Goal: Task Accomplishment & Management: Use online tool/utility

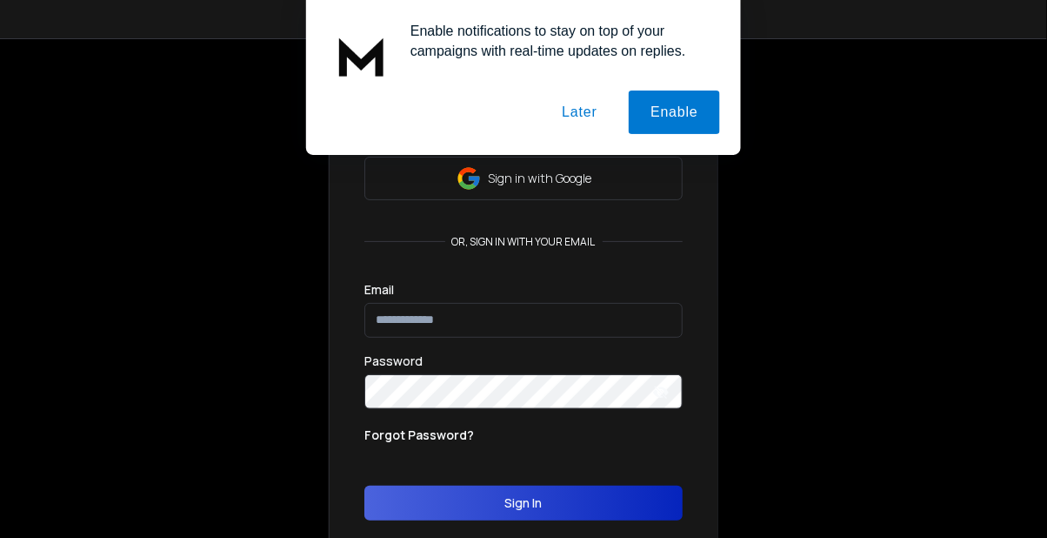
click at [583, 103] on button "Later" at bounding box center [579, 111] width 78 height 43
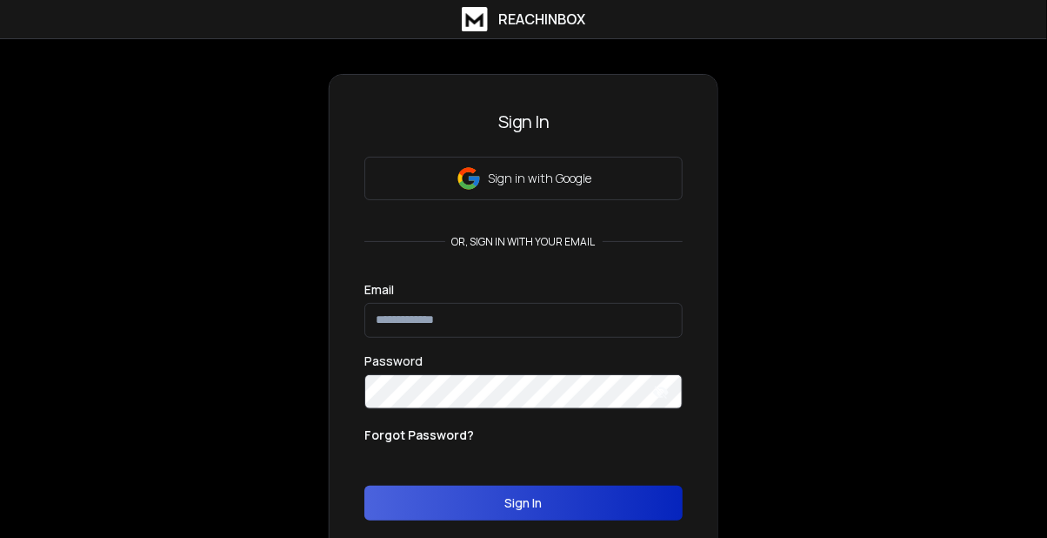
click at [572, 334] on input "email" at bounding box center [523, 320] width 318 height 35
click at [598, 314] on input "email" at bounding box center [523, 320] width 318 height 35
click at [595, 323] on input "email" at bounding box center [523, 320] width 318 height 35
click at [600, 327] on input "email" at bounding box center [523, 320] width 318 height 35
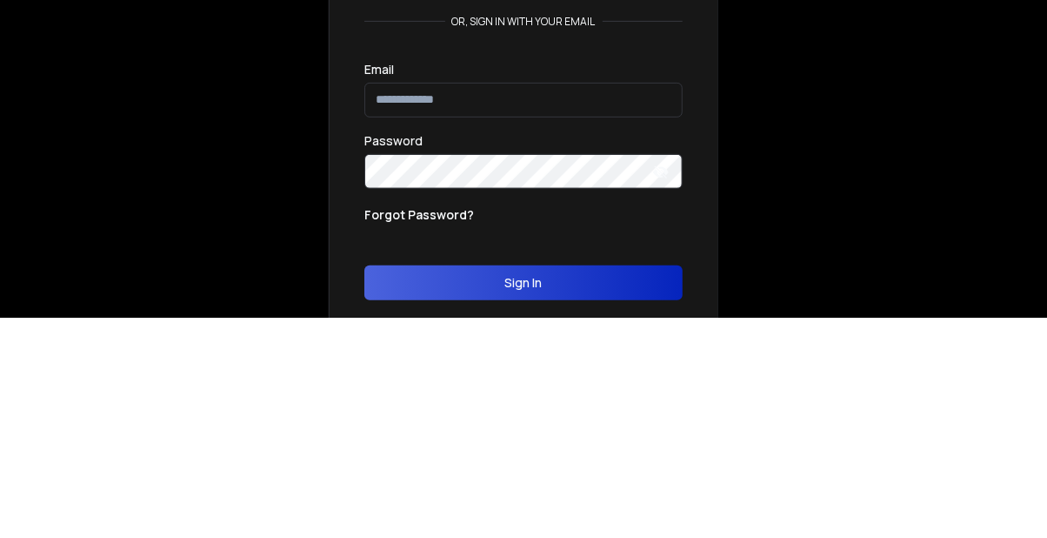
type input "**********"
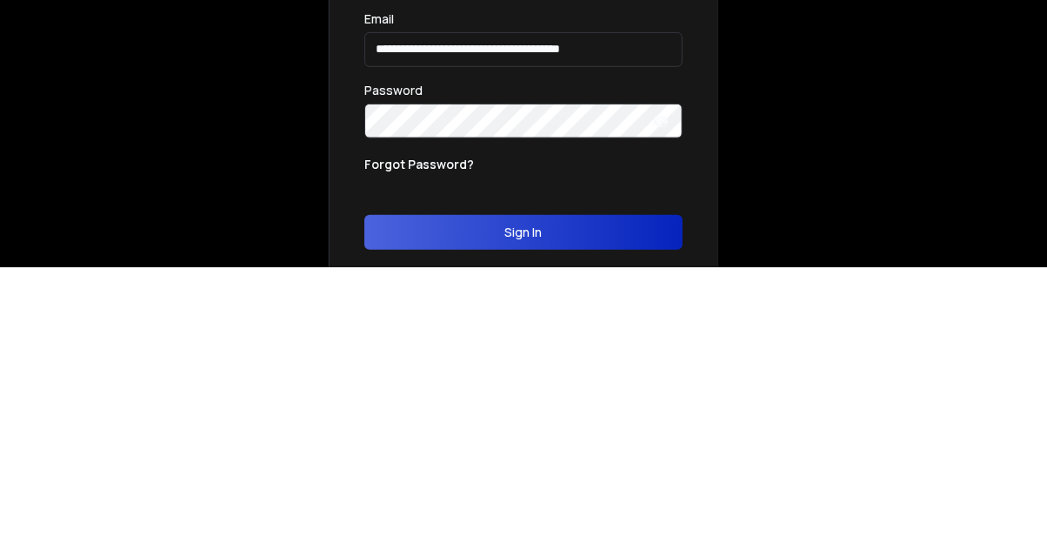
click at [673, 397] on div at bounding box center [666, 393] width 26 height 16
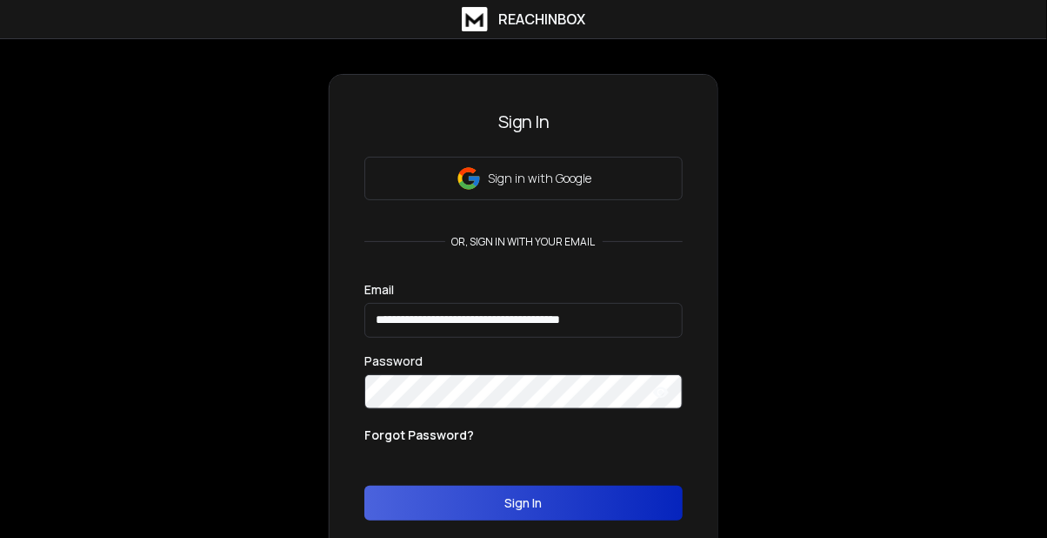
click at [591, 505] on button "Sign In" at bounding box center [523, 502] width 318 height 35
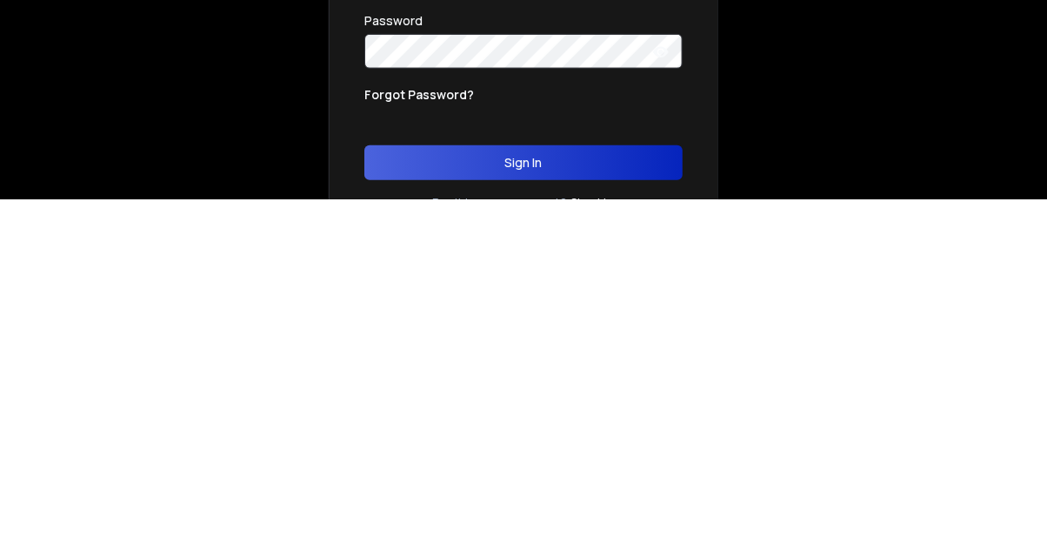
click at [625, 494] on button "Sign In" at bounding box center [523, 501] width 318 height 35
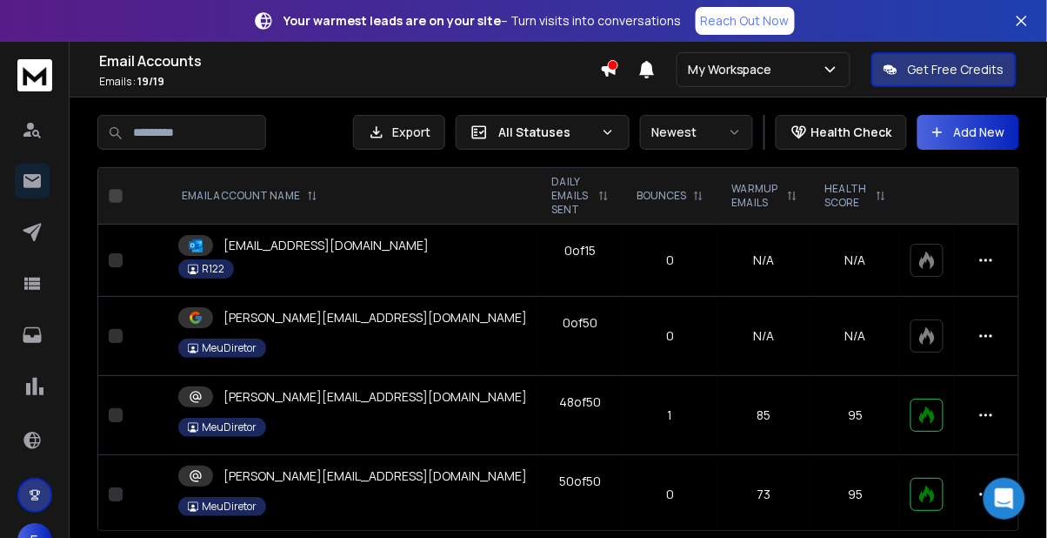
click at [1023, 21] on icon at bounding box center [1022, 21] width 10 height 10
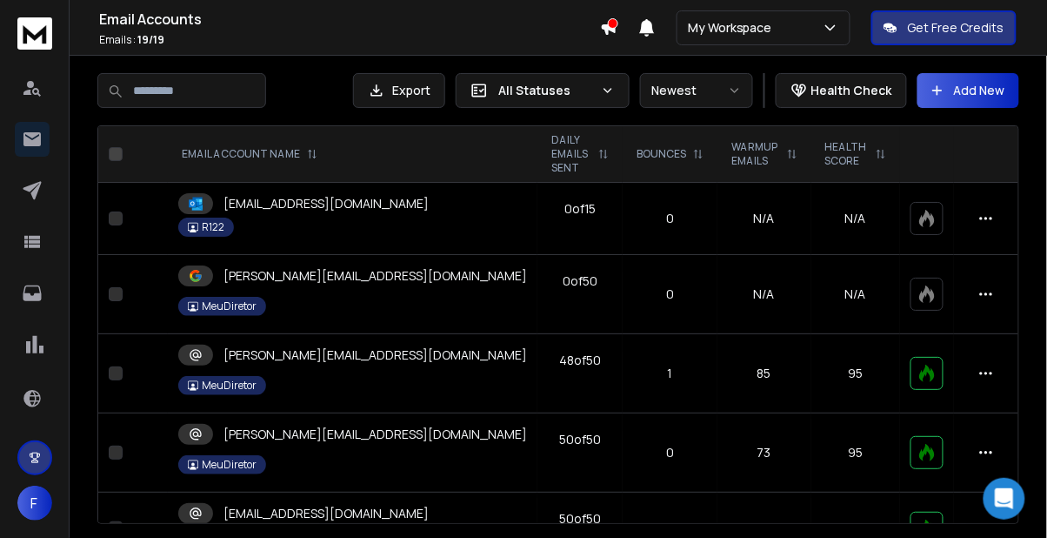
click at [20, 191] on link at bounding box center [32, 190] width 35 height 35
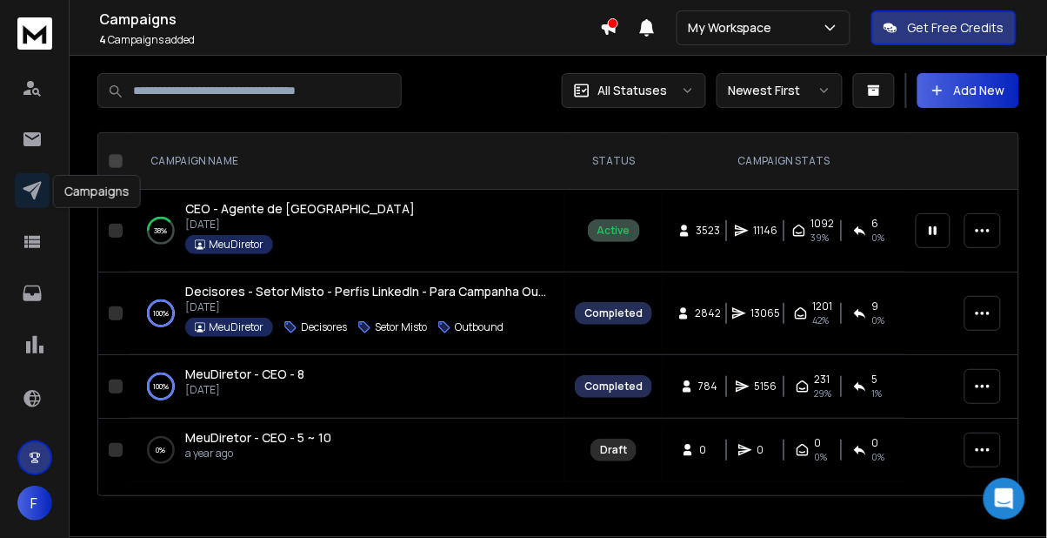
click at [254, 204] on span "CEO - Agente de [GEOGRAPHIC_DATA]" at bounding box center [300, 208] width 230 height 17
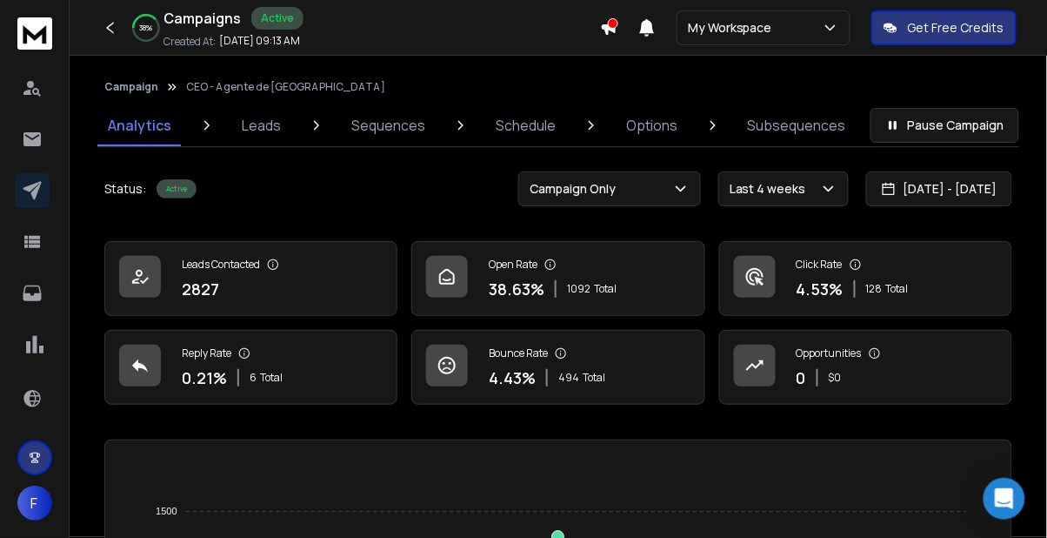
click at [319, 362] on link "Reply Rate 0.21 % 6 Total" at bounding box center [250, 367] width 293 height 75
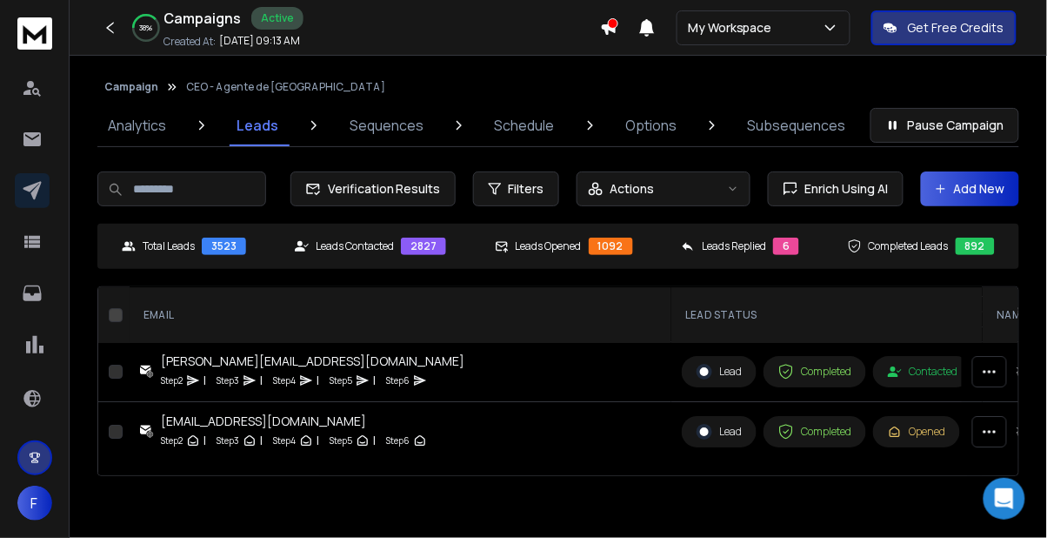
scroll to position [4189, 0]
click at [739, 237] on div "Leads Replied 6" at bounding box center [740, 245] width 118 height 17
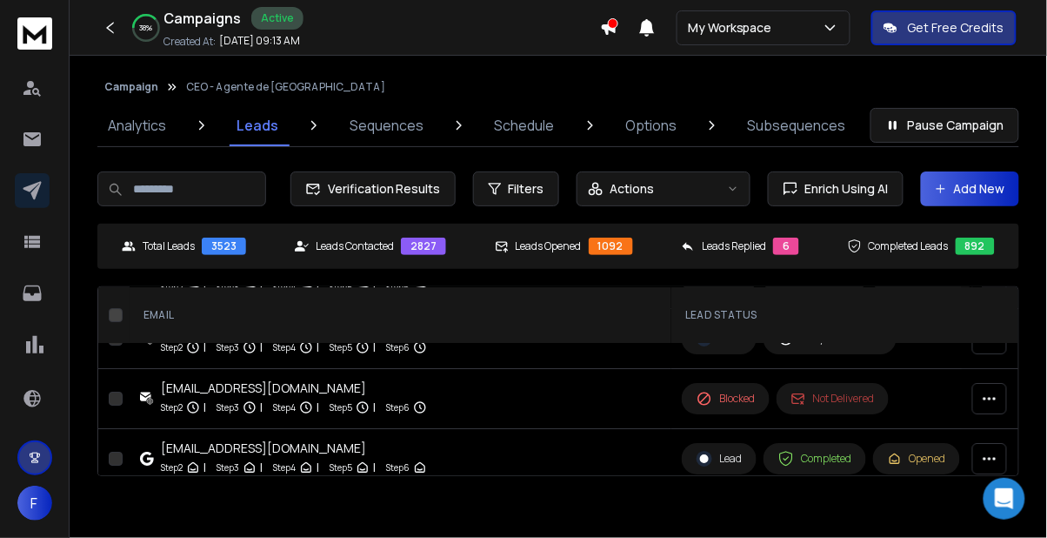
scroll to position [1377, 0]
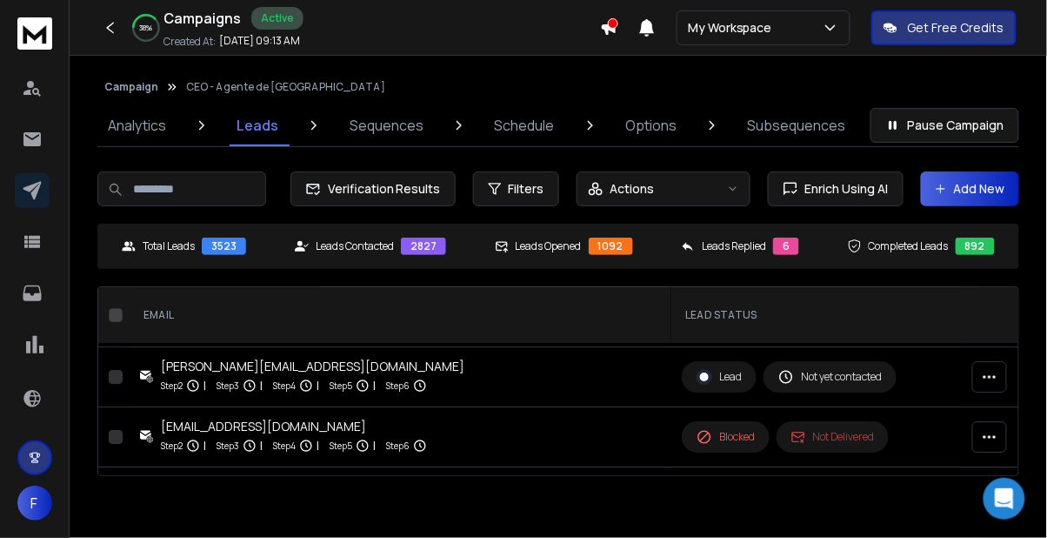
click at [752, 246] on p "Leads Replied" at bounding box center [734, 246] width 64 height 14
click at [779, 243] on div "6" at bounding box center [786, 245] width 26 height 17
click at [786, 248] on div "6" at bounding box center [786, 245] width 26 height 17
click at [777, 247] on div "6" at bounding box center [786, 245] width 26 height 17
click at [782, 246] on div "6" at bounding box center [786, 245] width 26 height 17
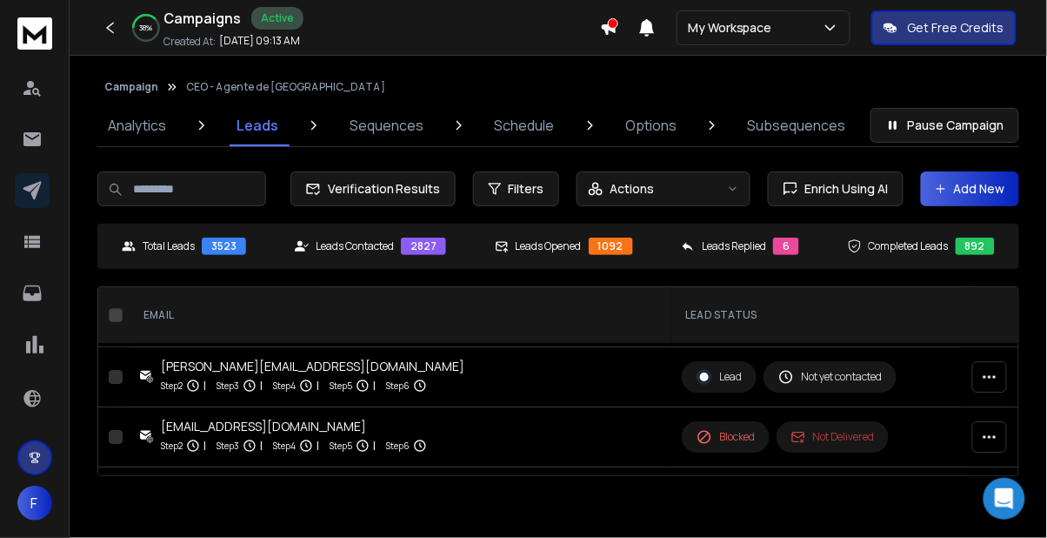
click at [515, 195] on span "Filters" at bounding box center [527, 188] width 36 height 17
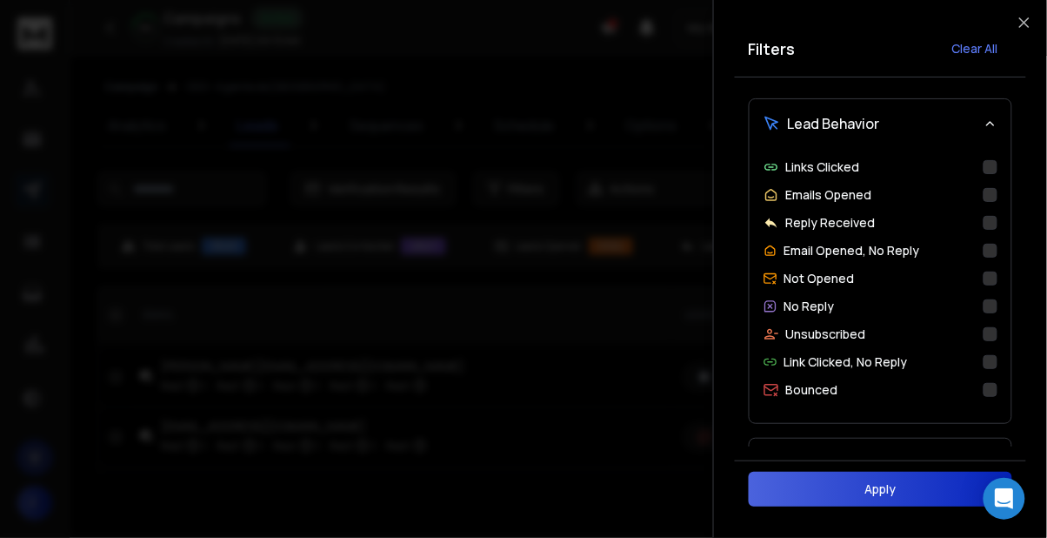
click at [990, 221] on button "Reply Received" at bounding box center [991, 223] width 14 height 14
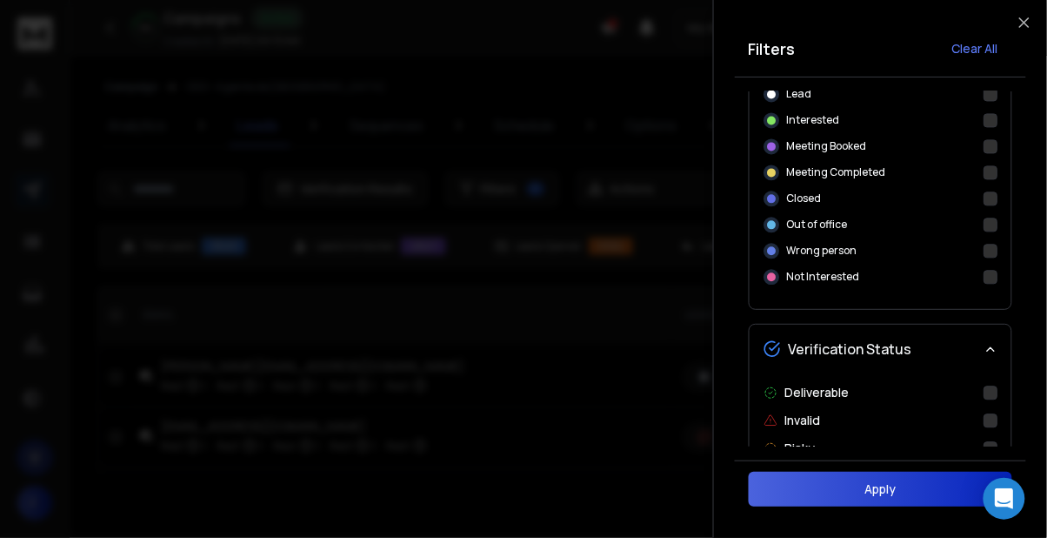
scroll to position [850, 0]
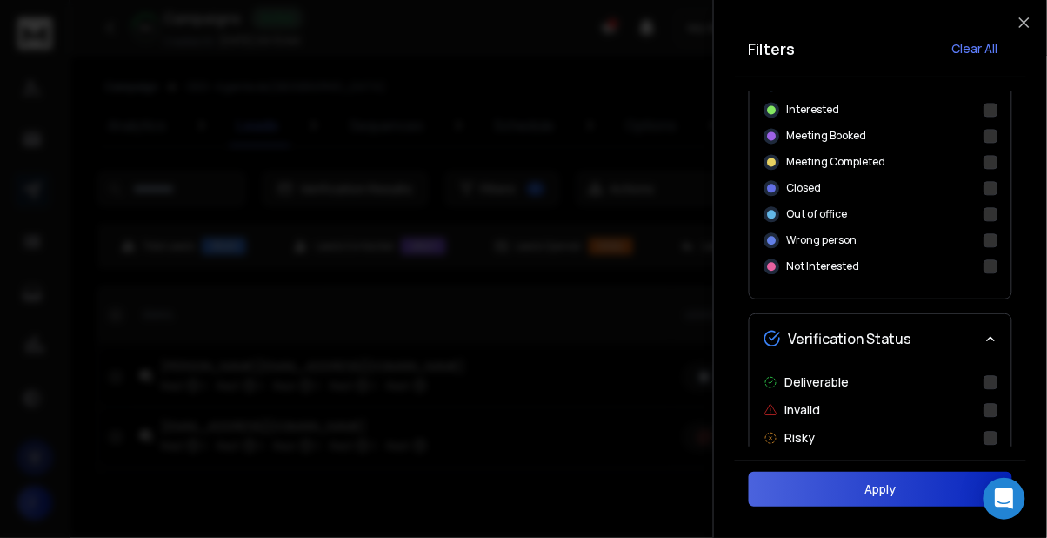
click at [904, 506] on button "Apply" at bounding box center [881, 488] width 264 height 35
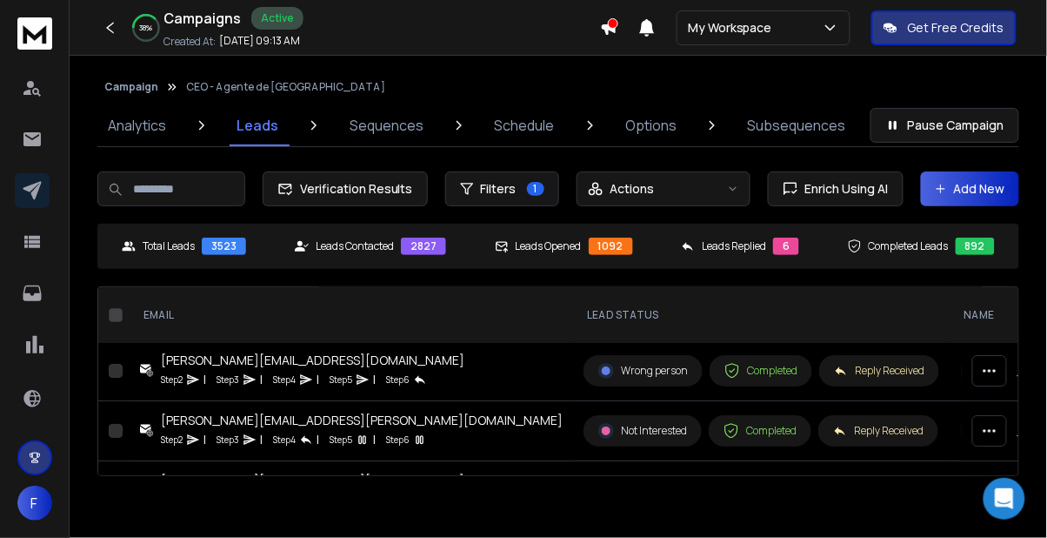
scroll to position [0, 0]
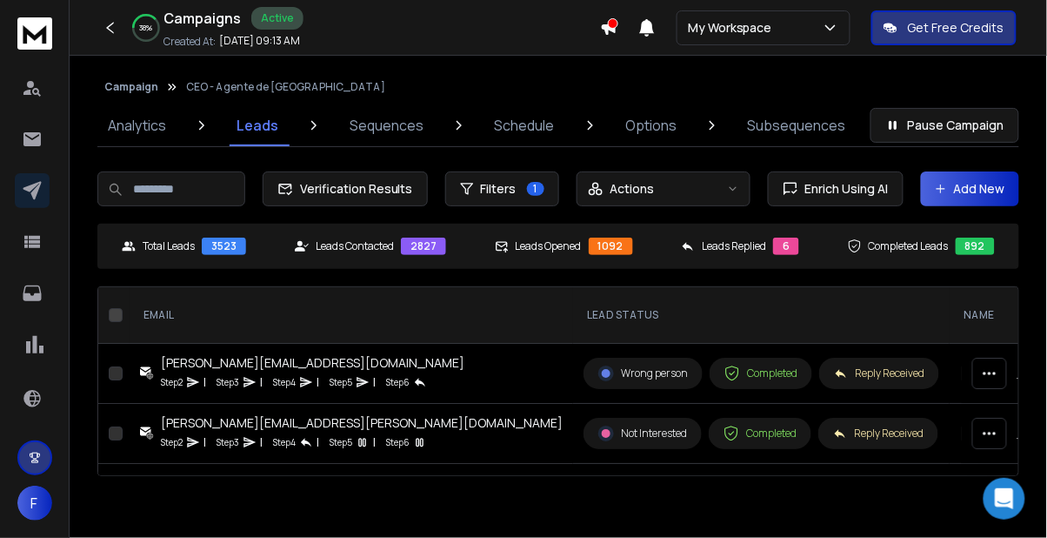
click at [988, 381] on icon "button" at bounding box center [991, 373] width 16 height 16
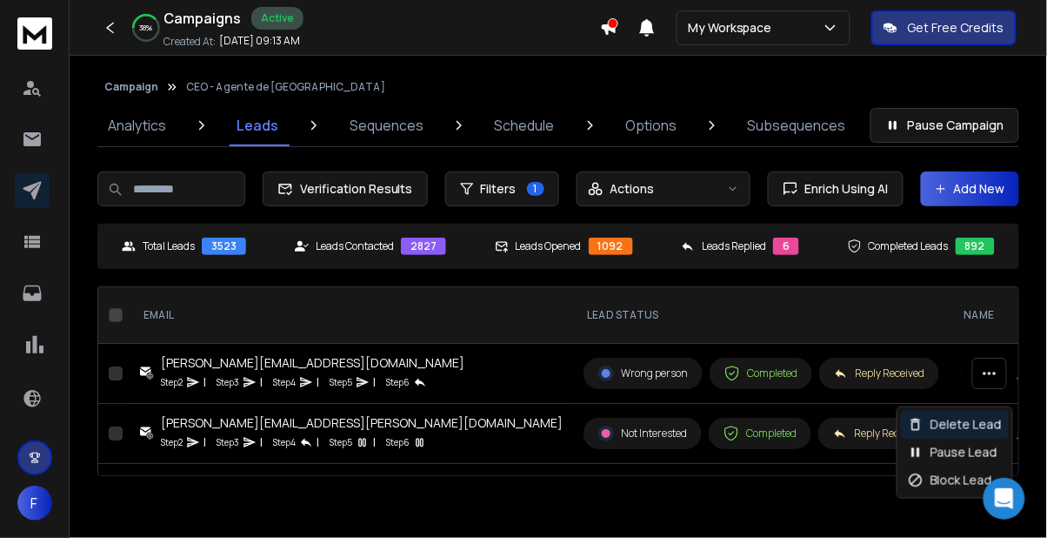
click at [298, 365] on div "marlon@centroesteinox.com.br" at bounding box center [313, 362] width 304 height 17
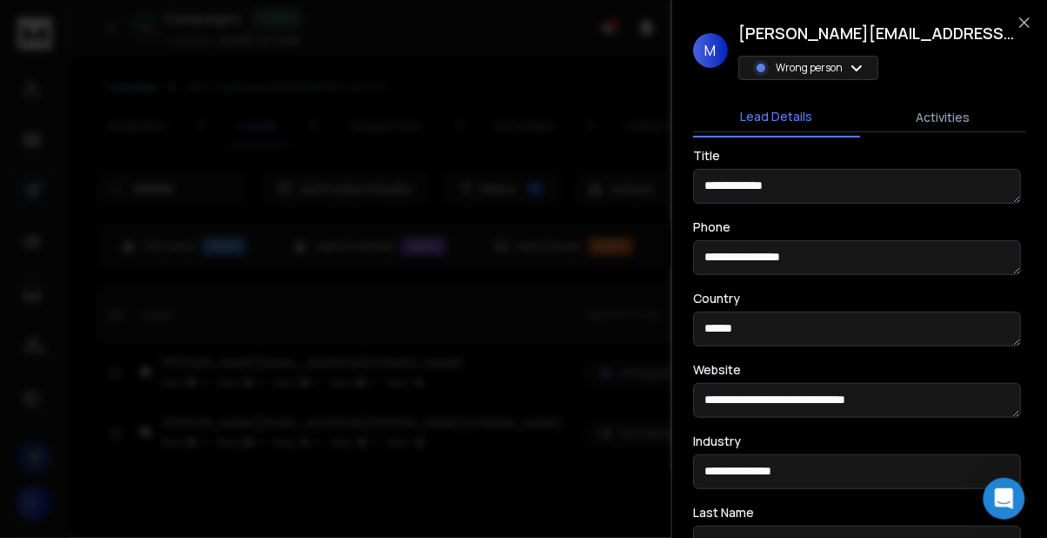
click at [982, 116] on button "Activities" at bounding box center [943, 117] width 167 height 38
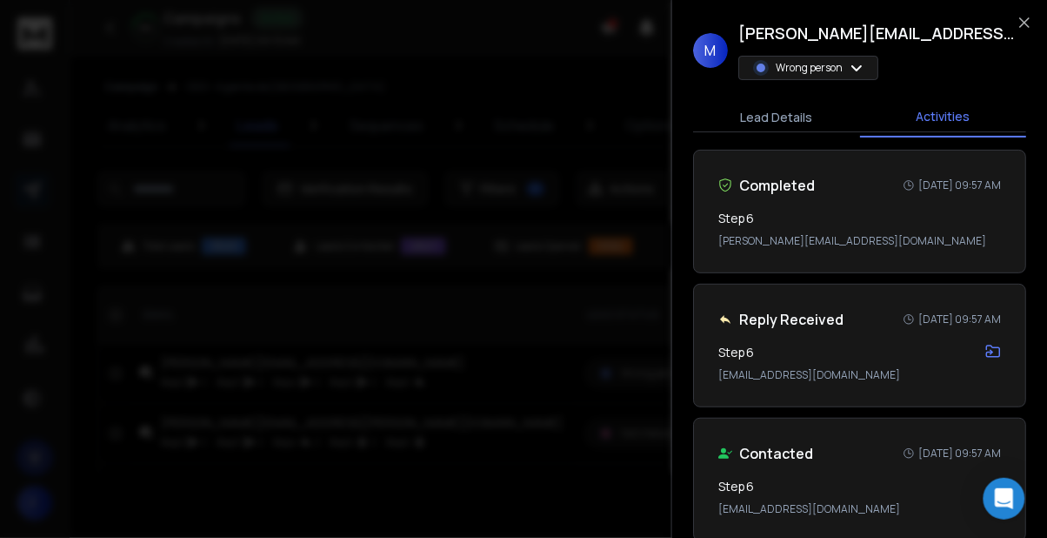
click at [902, 344] on div "Step 6" at bounding box center [860, 352] width 283 height 17
click at [996, 356] on icon at bounding box center [994, 352] width 16 height 16
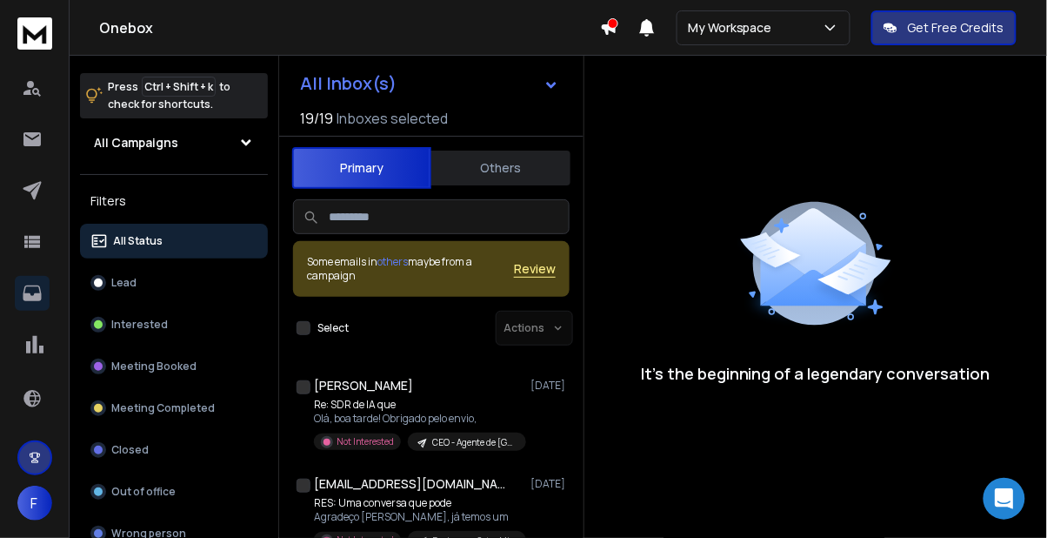
click at [533, 263] on span "Review" at bounding box center [535, 268] width 42 height 17
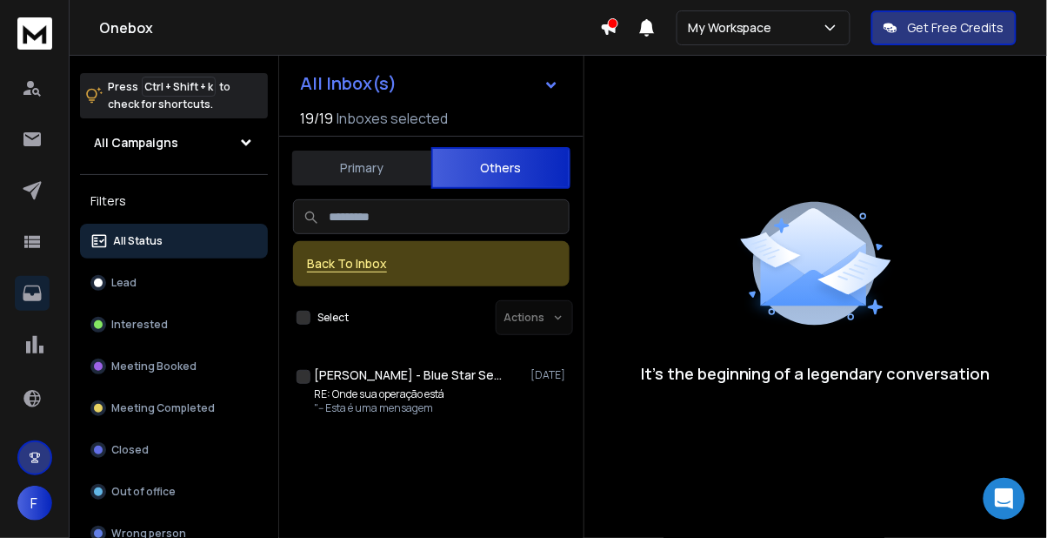
click at [518, 394] on div "RE: Onde sua operação está "-- Esta é uma mensagem" at bounding box center [442, 401] width 256 height 28
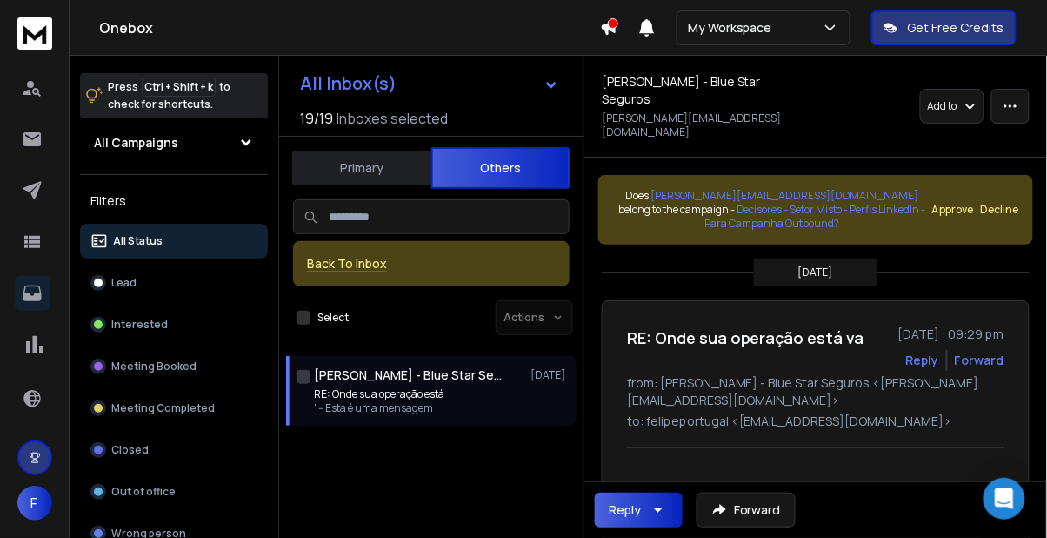
click at [376, 156] on button "Primary" at bounding box center [361, 168] width 139 height 38
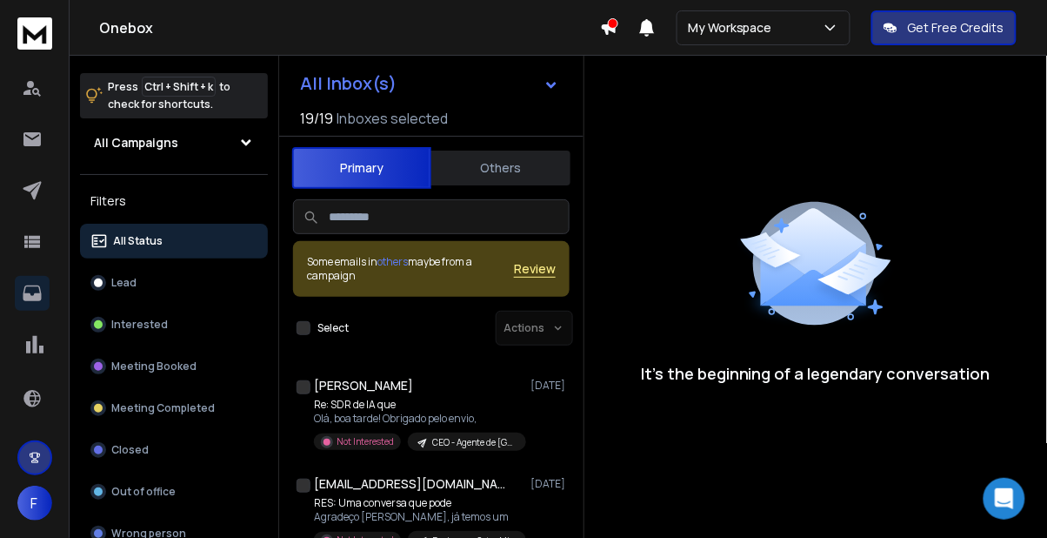
click at [525, 154] on button "Others" at bounding box center [500, 168] width 139 height 38
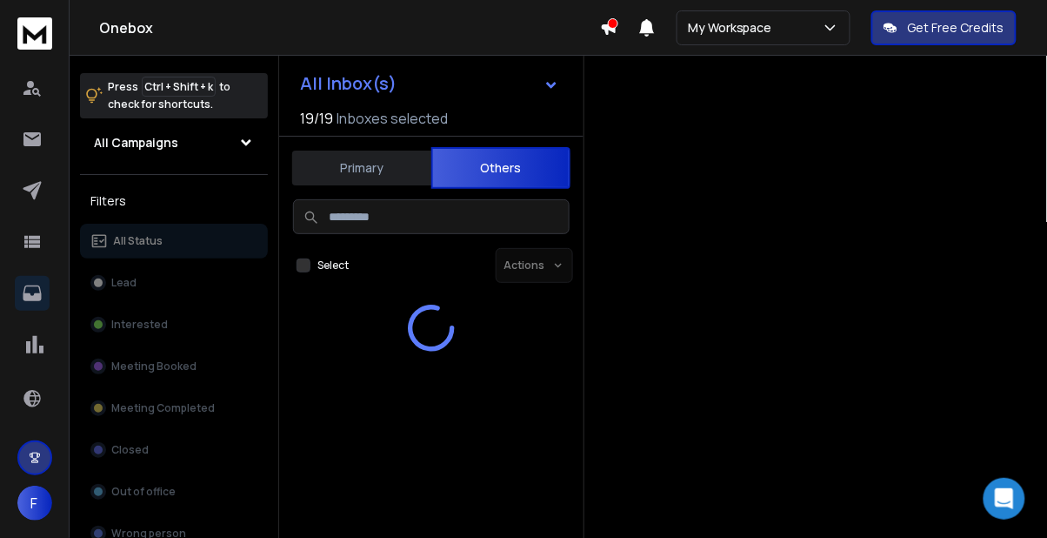
click at [846, 291] on div at bounding box center [816, 325] width 463 height 538
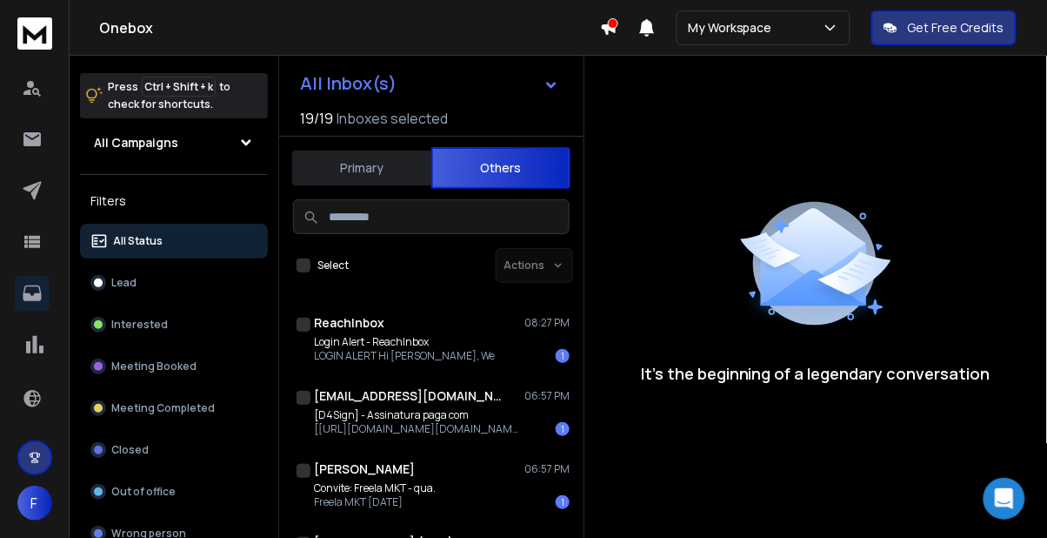
click at [525, 324] on p "08:27 PM" at bounding box center [547, 323] width 45 height 14
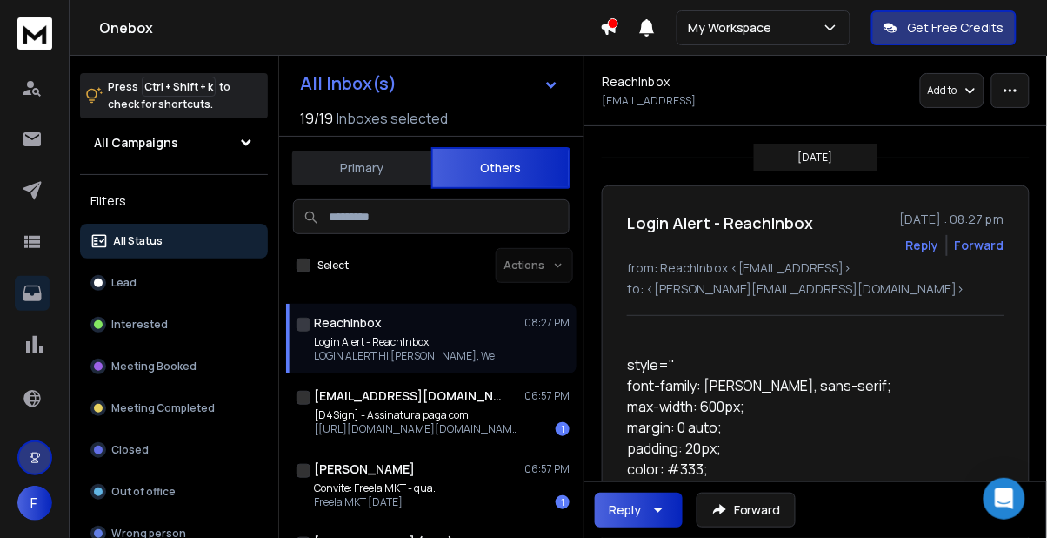
click at [487, 411] on p "[D4Sign] - Assinatura paga com" at bounding box center [418, 415] width 209 height 14
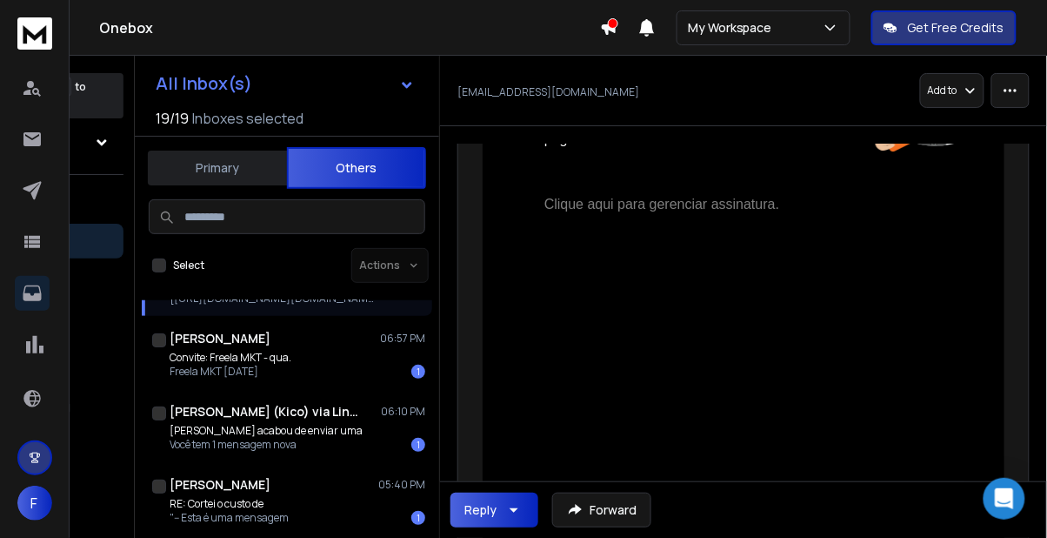
scroll to position [131, 0]
click at [346, 358] on div "Convite: Freela MKT - qua. Freela MKT [DATE] 1" at bounding box center [298, 364] width 256 height 28
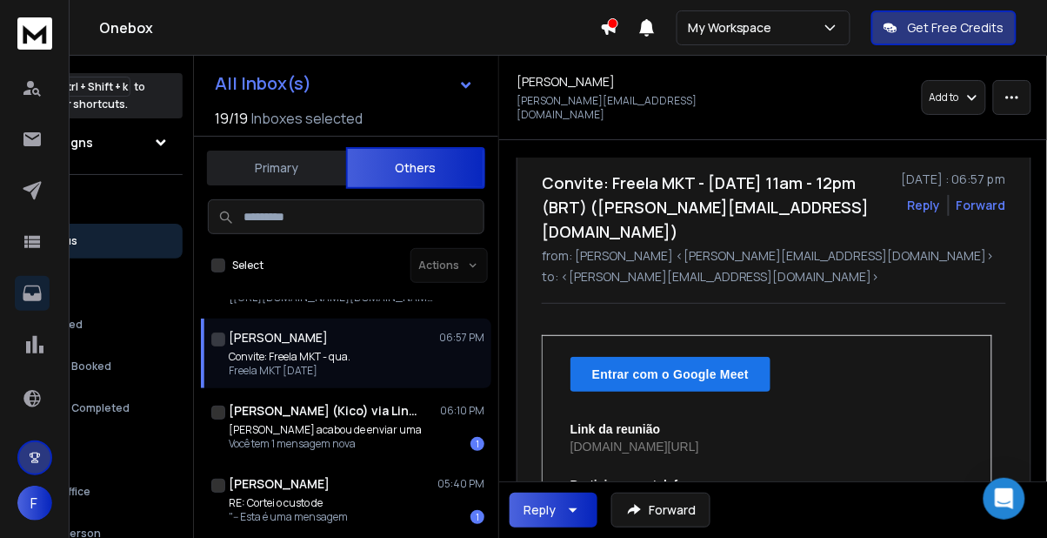
scroll to position [0, 0]
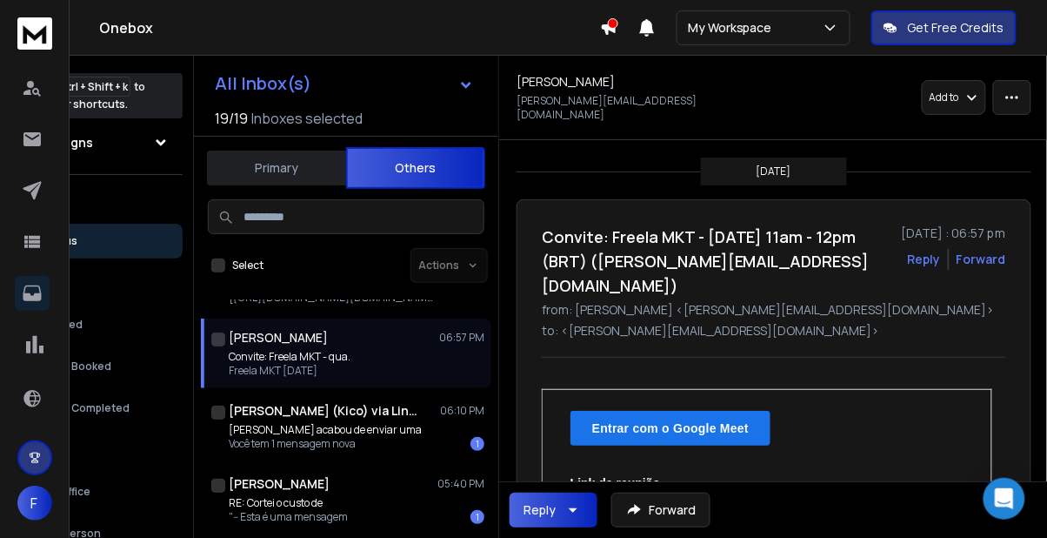
click at [403, 425] on div "[PERSON_NAME] acabou de enviar uma Você tem 1 mensagem nova 1" at bounding box center [357, 437] width 256 height 28
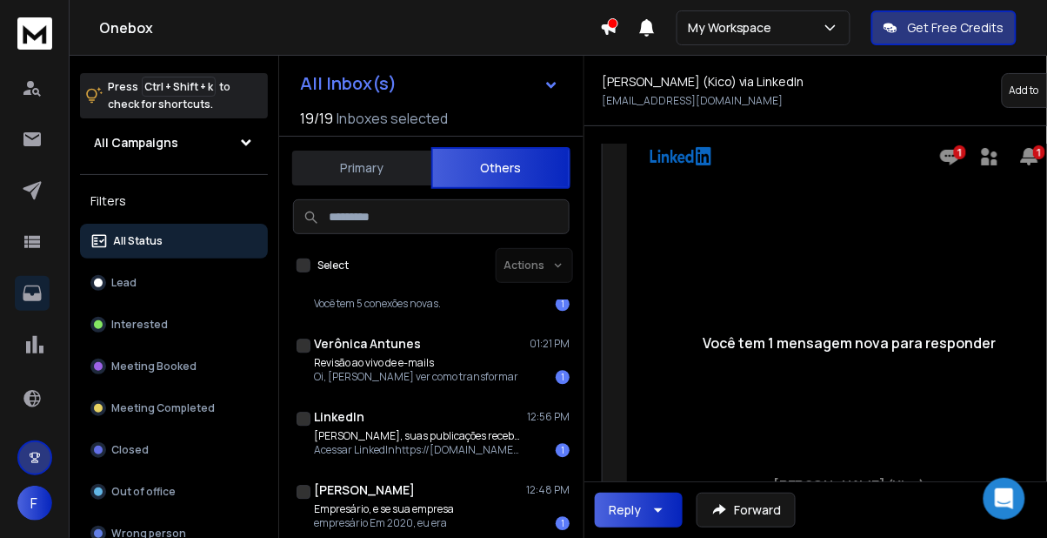
scroll to position [1079, 0]
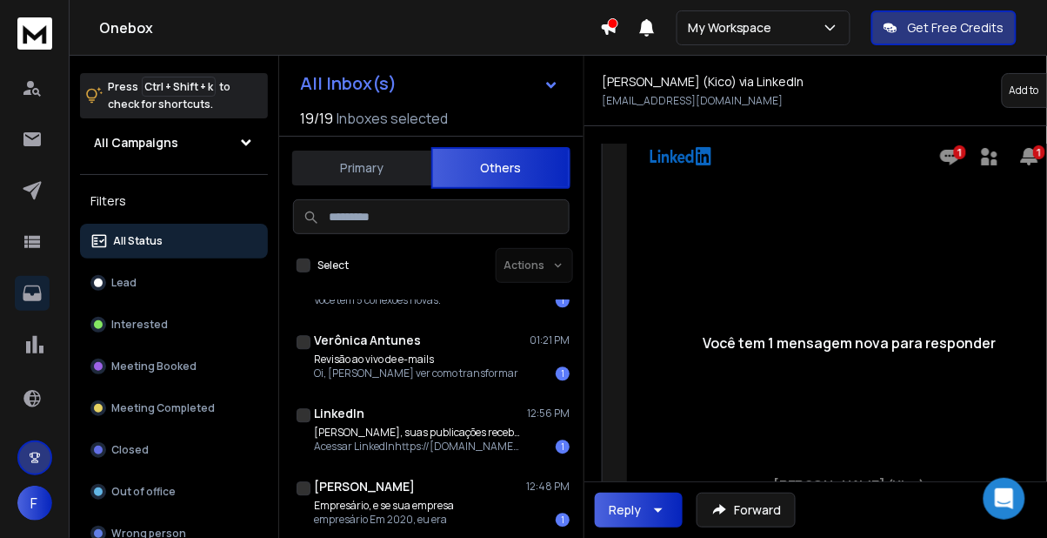
click at [371, 168] on button "Primary" at bounding box center [361, 168] width 139 height 38
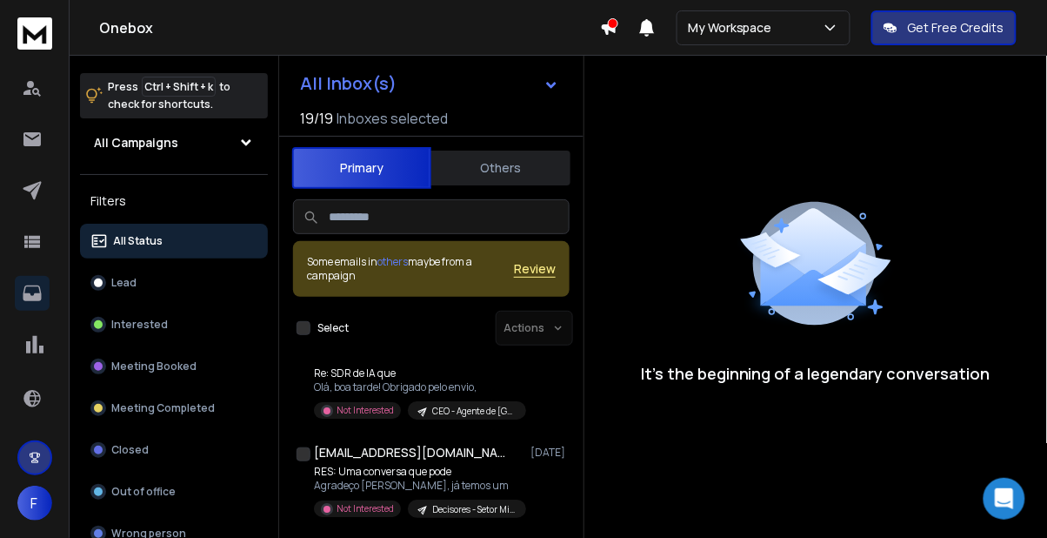
scroll to position [0, 0]
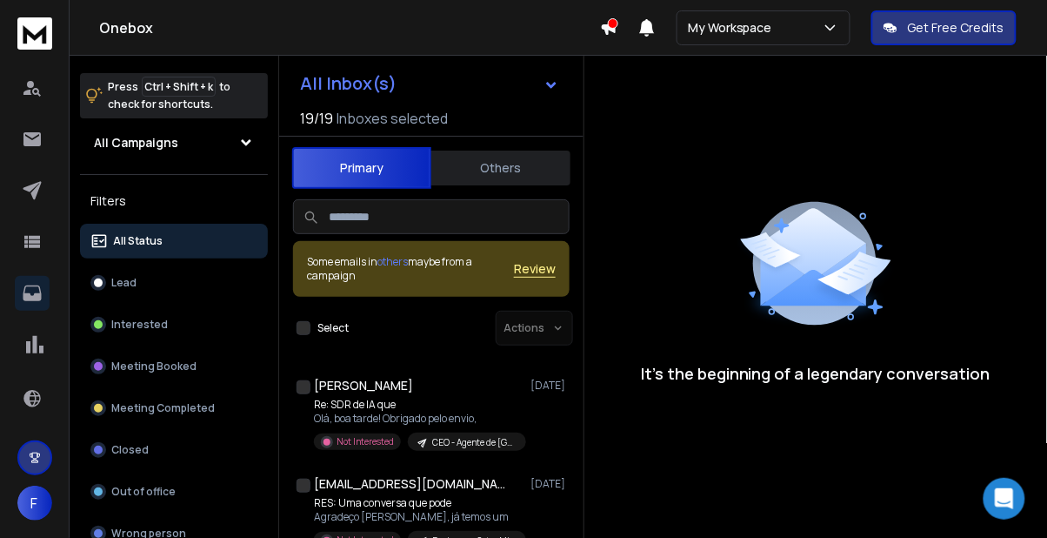
click at [509, 389] on div "[PERSON_NAME] [DATE]" at bounding box center [442, 385] width 256 height 17
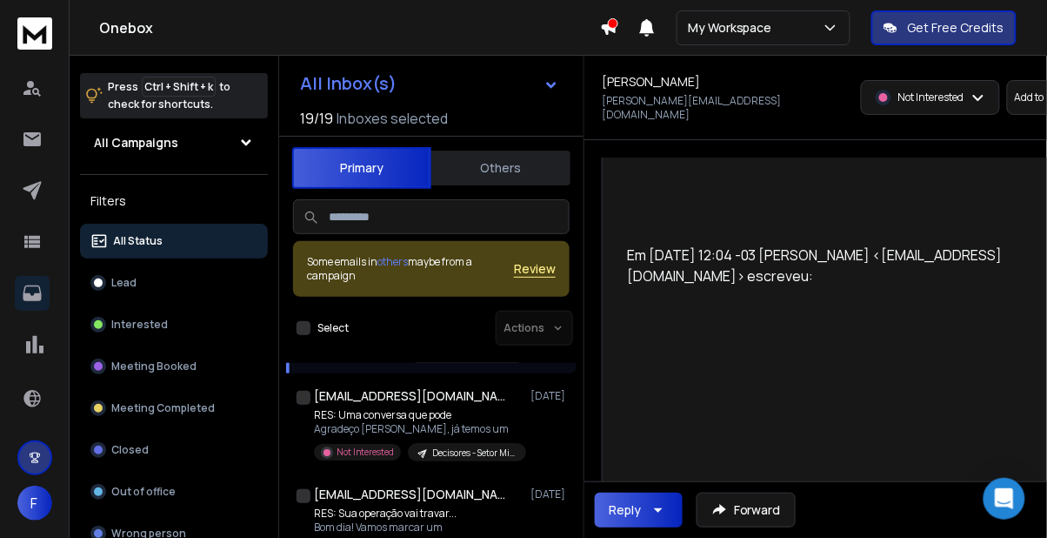
scroll to position [89, 0]
click at [513, 413] on p "RES: Uma conversa que pode" at bounding box center [418, 414] width 209 height 14
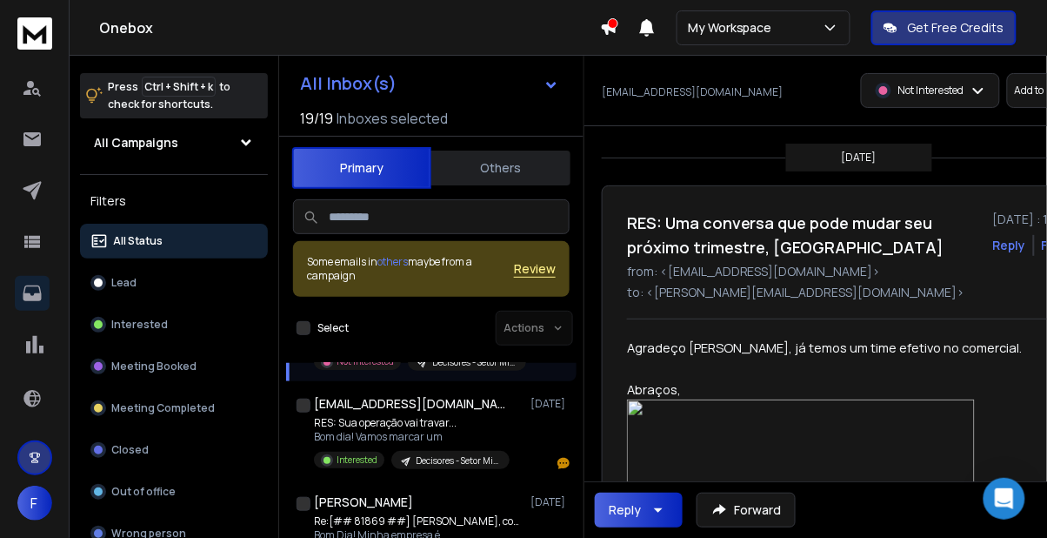
scroll to position [179, 0]
click at [519, 418] on div "RES: Sua operação vai travar... Bom dia! Vamos marcar um Interested Decisores -…" at bounding box center [442, 441] width 256 height 53
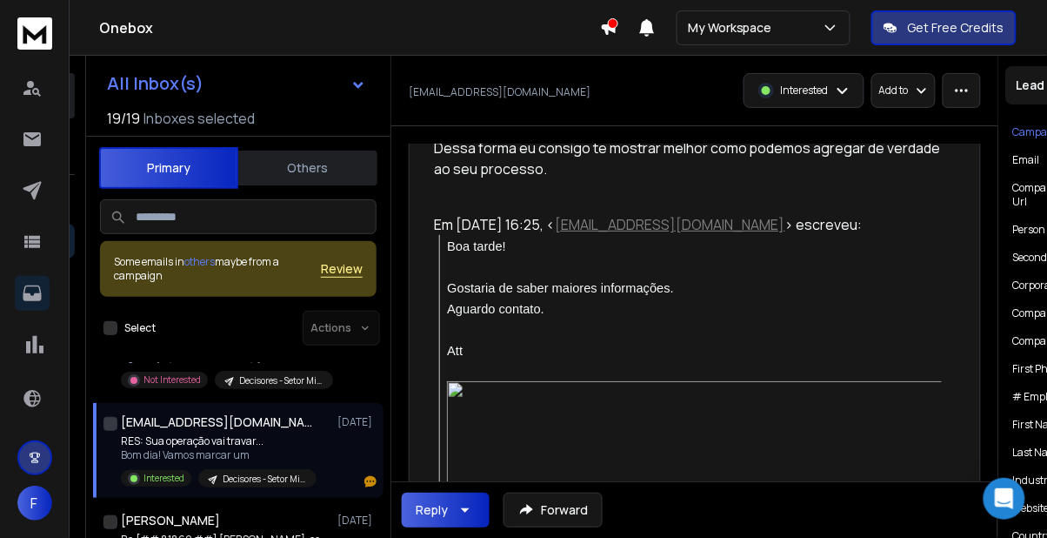
scroll to position [661, 0]
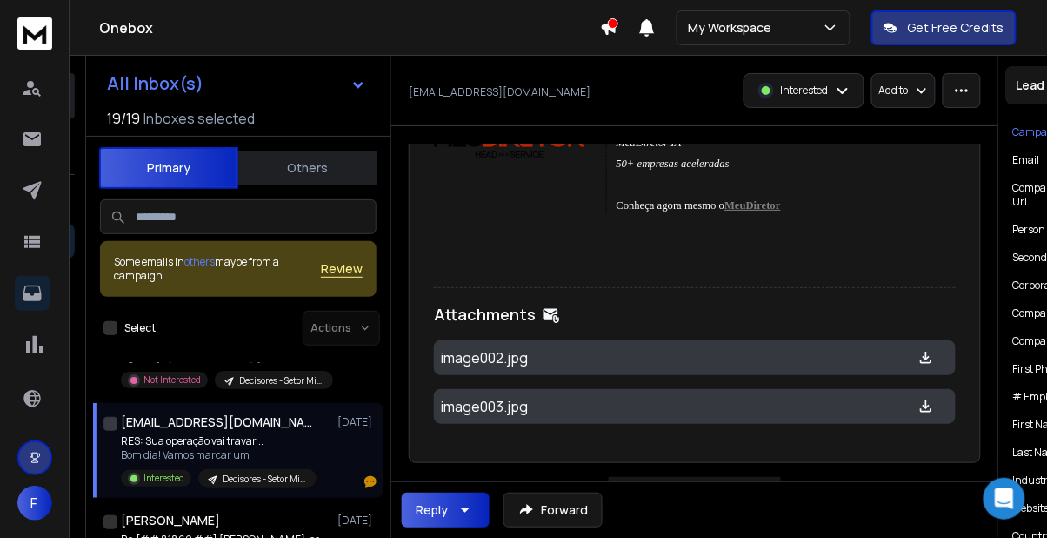
click at [807, 131] on div "[EMAIL_ADDRESS][DOMAIN_NAME] Interested Add to Interested Add to [DATE] RES: Su…" at bounding box center [694, 325] width 607 height 538
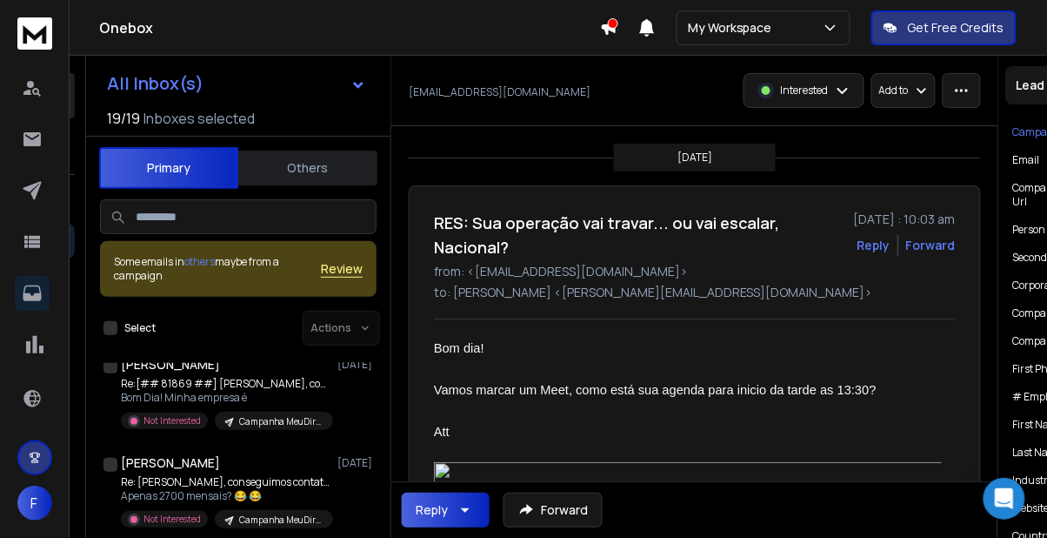
scroll to position [0, 0]
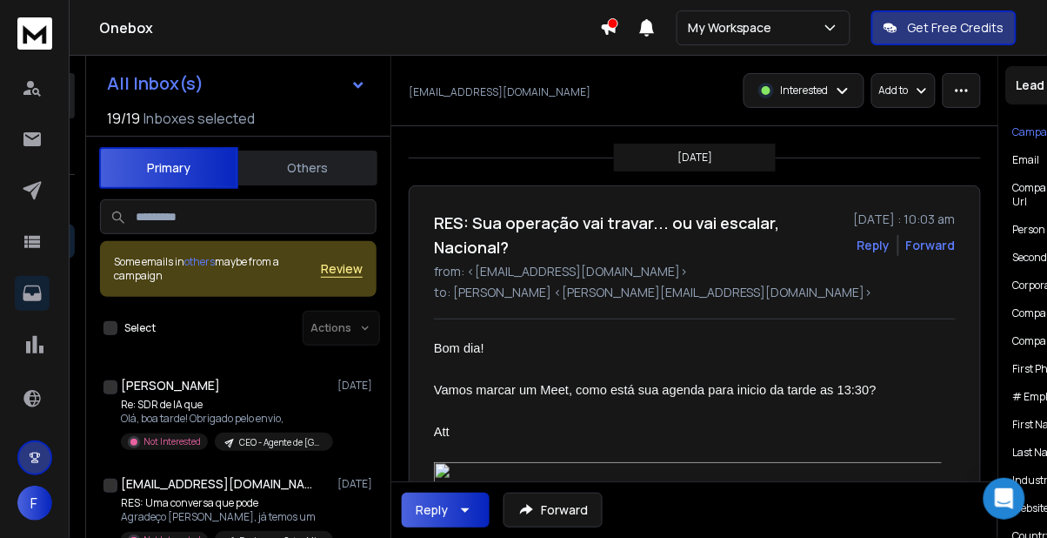
click at [30, 204] on link at bounding box center [32, 190] width 35 height 35
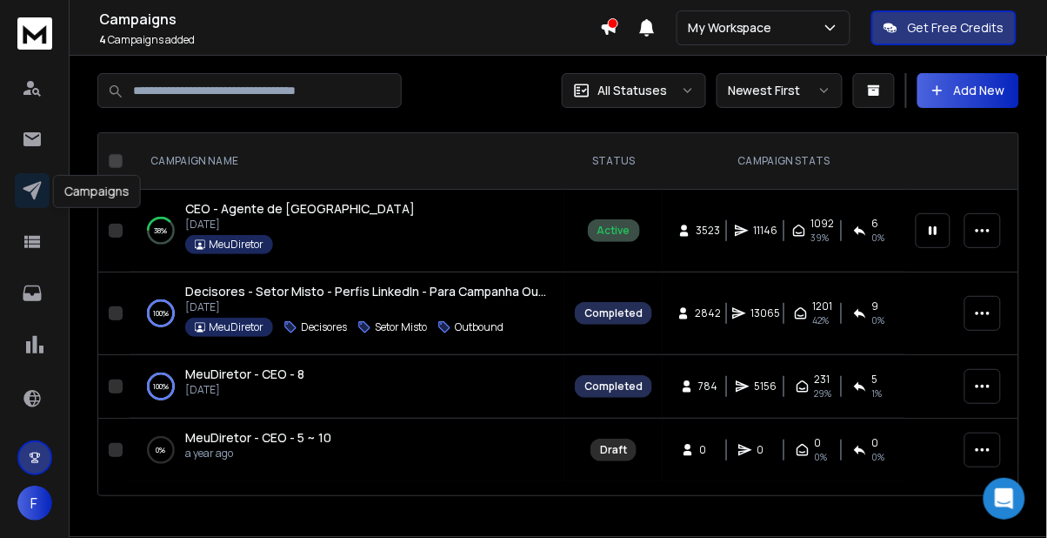
click at [253, 202] on span "CEO - Agente de [GEOGRAPHIC_DATA]" at bounding box center [300, 208] width 230 height 17
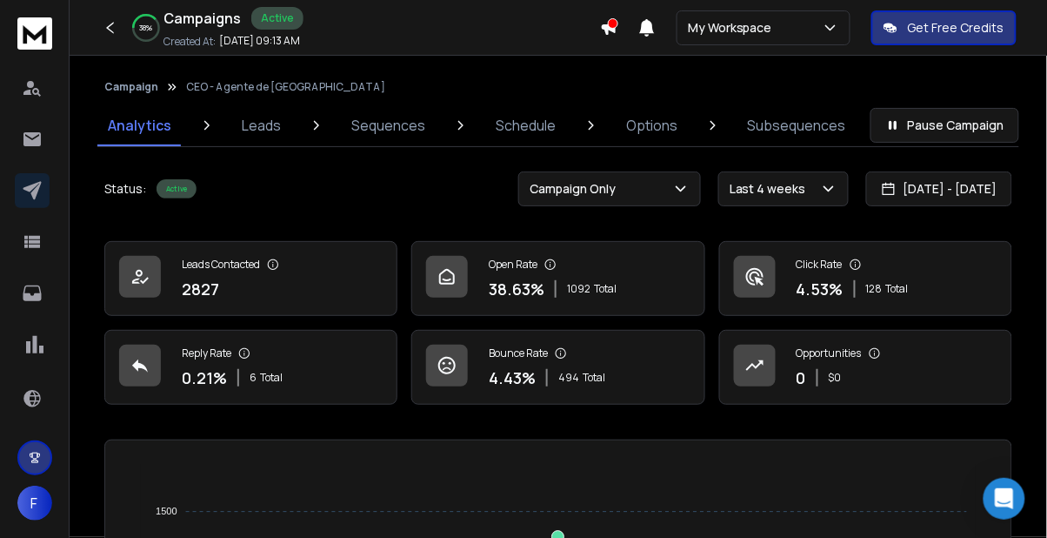
click at [799, 271] on div "Click Rate" at bounding box center [853, 264] width 112 height 17
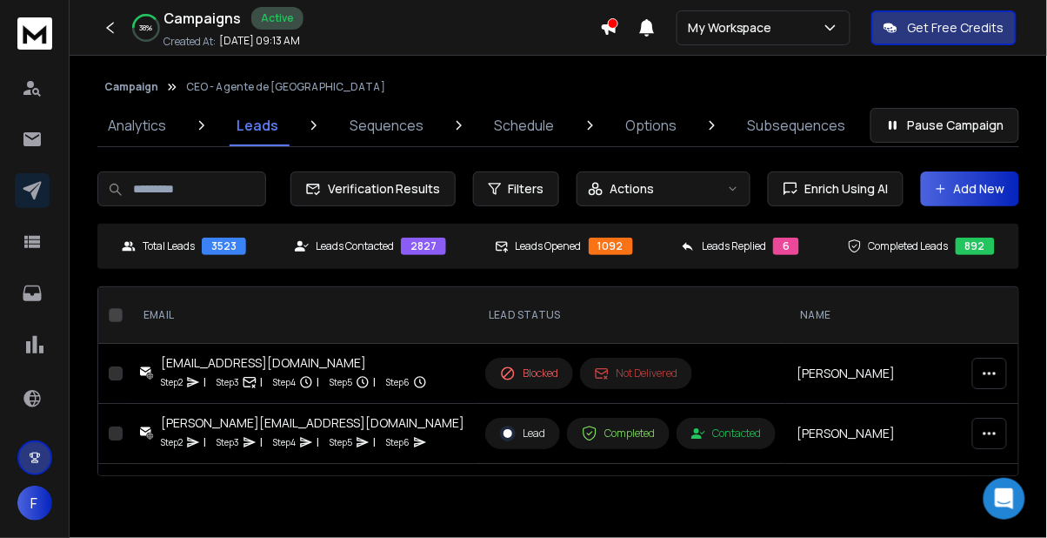
click at [521, 188] on span "Filters" at bounding box center [527, 188] width 36 height 17
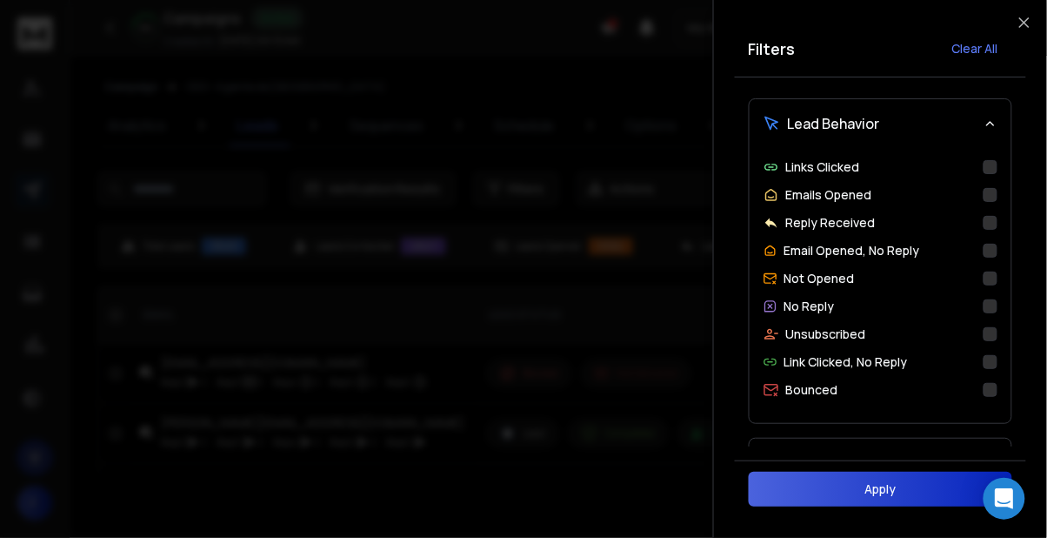
click at [995, 358] on button "Link Clicked, No Reply" at bounding box center [991, 362] width 14 height 14
click at [907, 486] on button "Apply" at bounding box center [881, 488] width 264 height 35
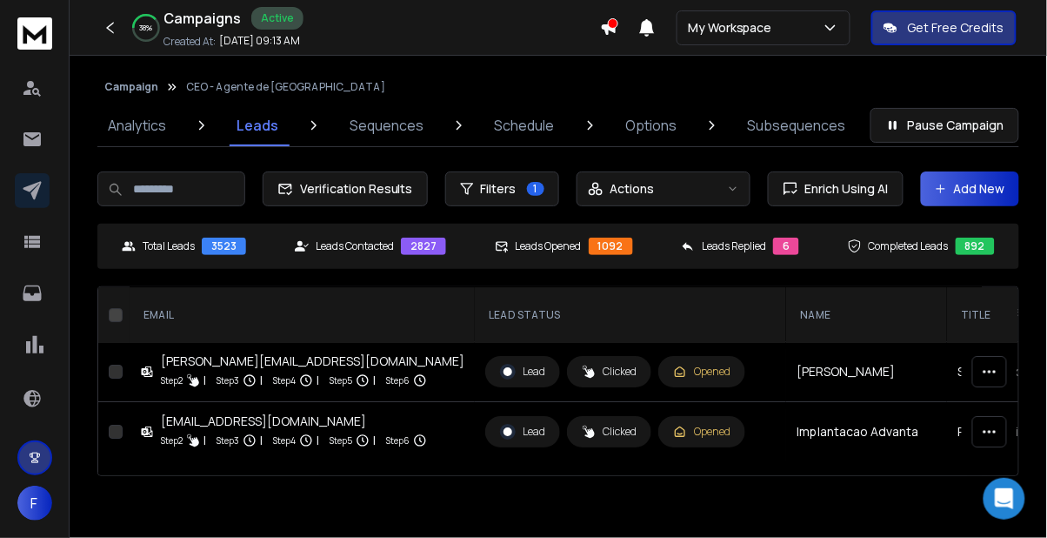
scroll to position [6352, 0]
click at [522, 186] on button "Filters 1" at bounding box center [502, 188] width 114 height 35
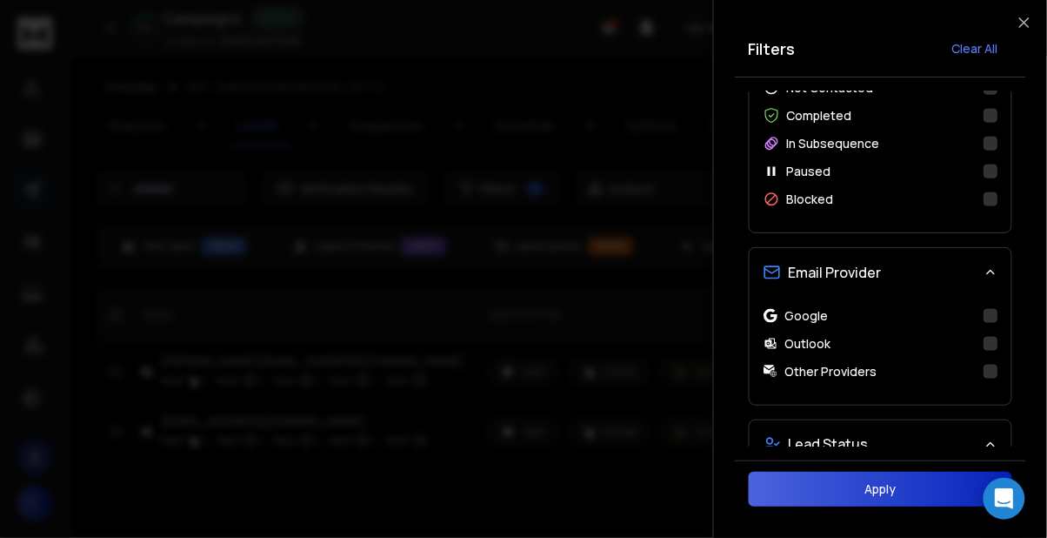
scroll to position [0, 0]
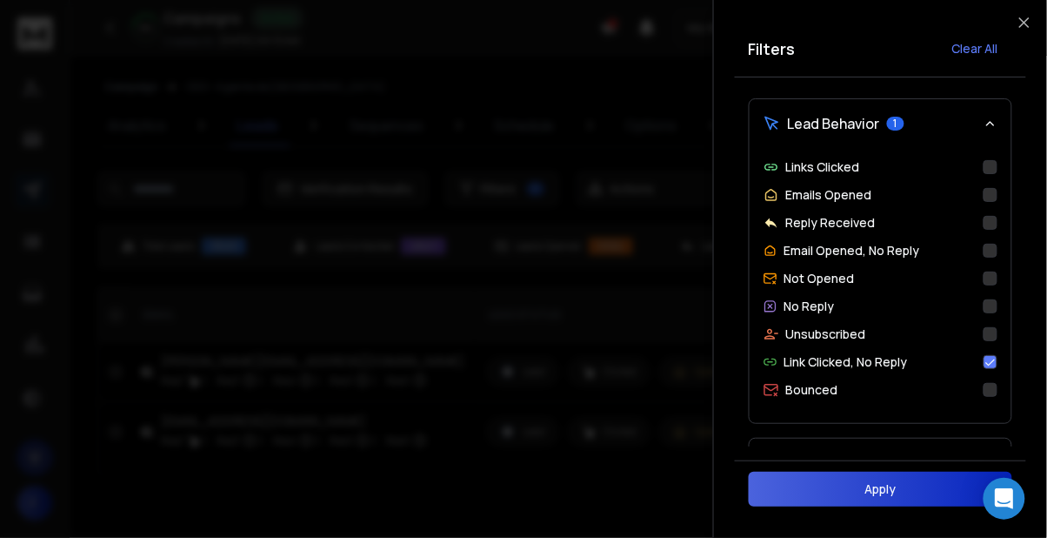
click at [1026, 22] on icon "button" at bounding box center [1024, 22] width 17 height 17
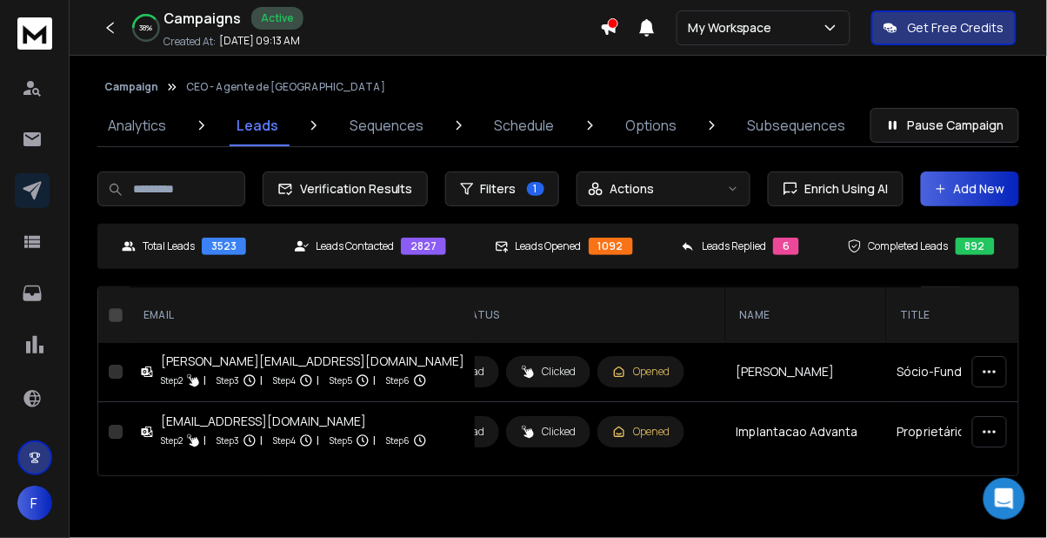
scroll to position [6352, 40]
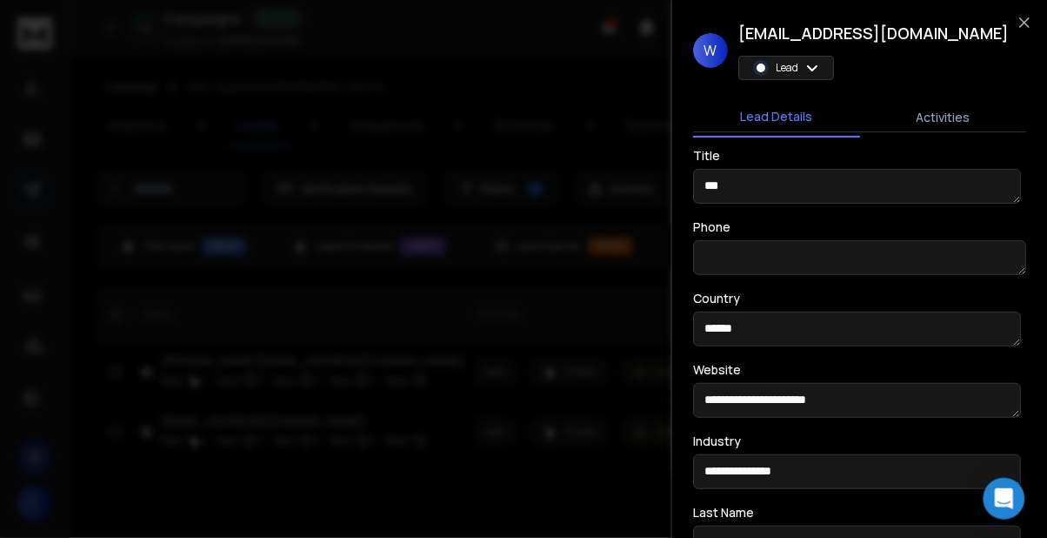
click at [939, 101] on button "Activities" at bounding box center [943, 117] width 167 height 38
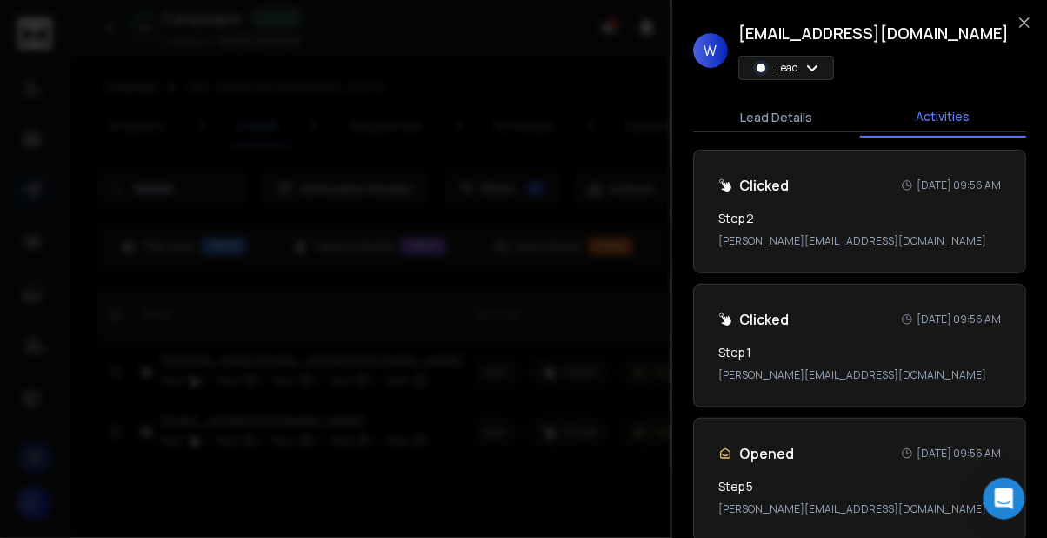
click at [788, 211] on div "Step 2" at bounding box center [860, 218] width 283 height 17
click at [830, 364] on div "Clicked [DATE] 09:56 AM Step 1 [PERSON_NAME][EMAIL_ADDRESS][DOMAIN_NAME]" at bounding box center [860, 345] width 283 height 73
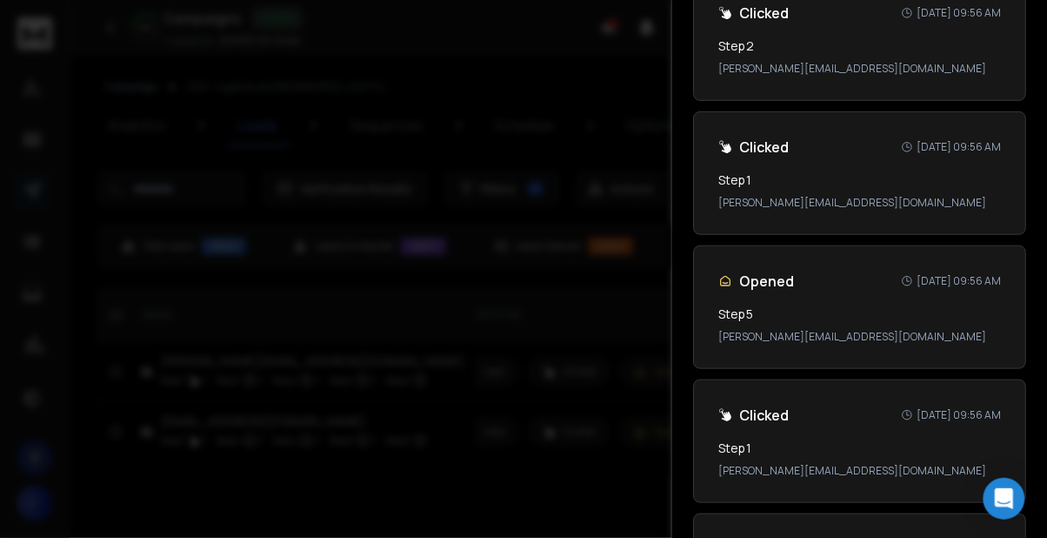
scroll to position [173, 0]
click at [598, 306] on div at bounding box center [523, 269] width 1047 height 538
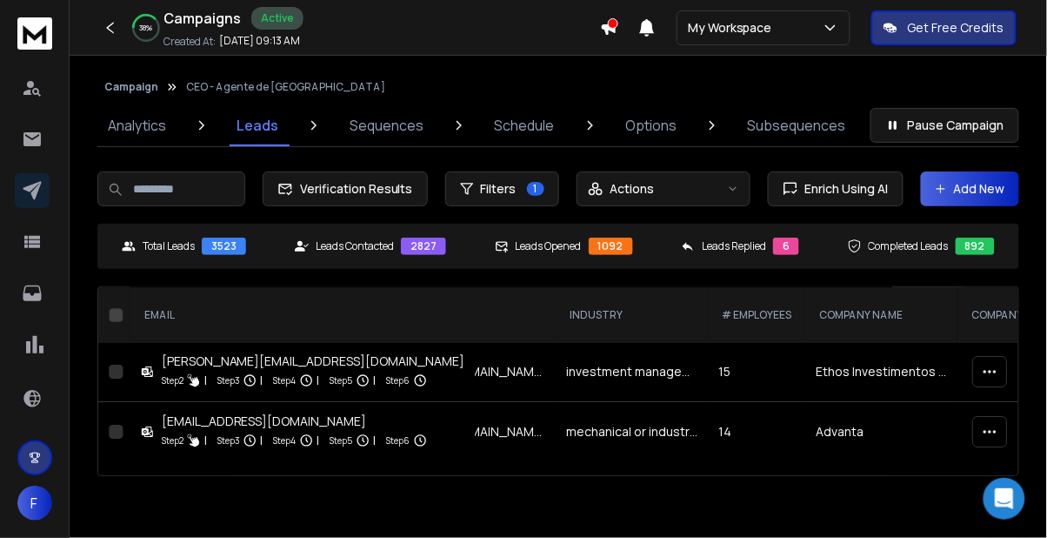
scroll to position [6293, 977]
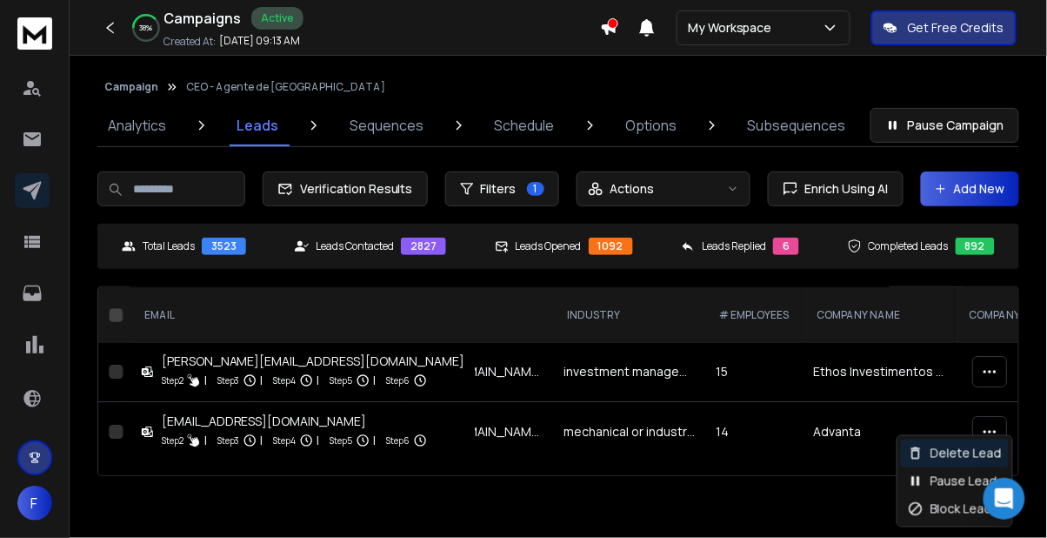
click at [141, 115] on p "Analytics" at bounding box center [137, 125] width 58 height 21
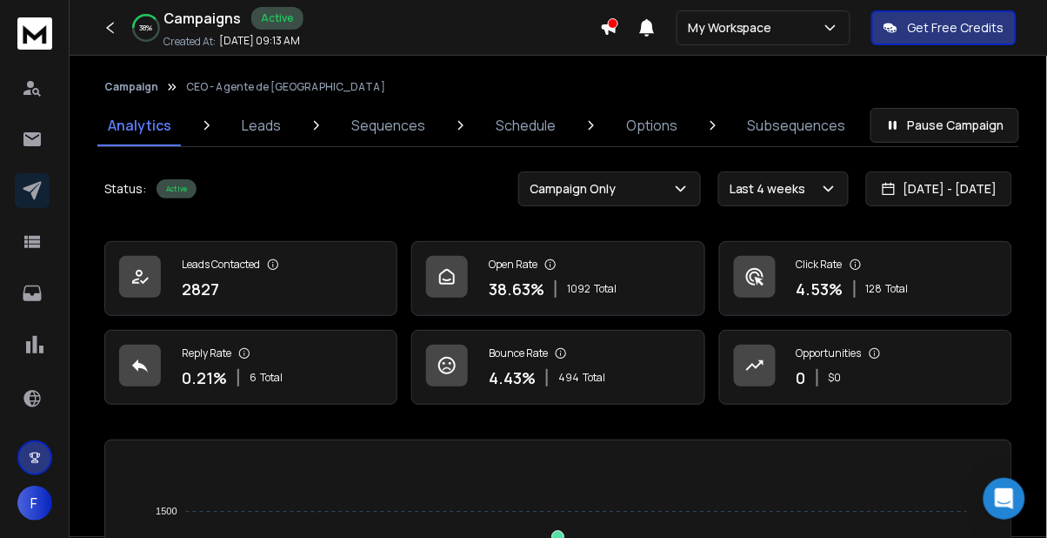
click at [38, 327] on link at bounding box center [35, 344] width 40 height 40
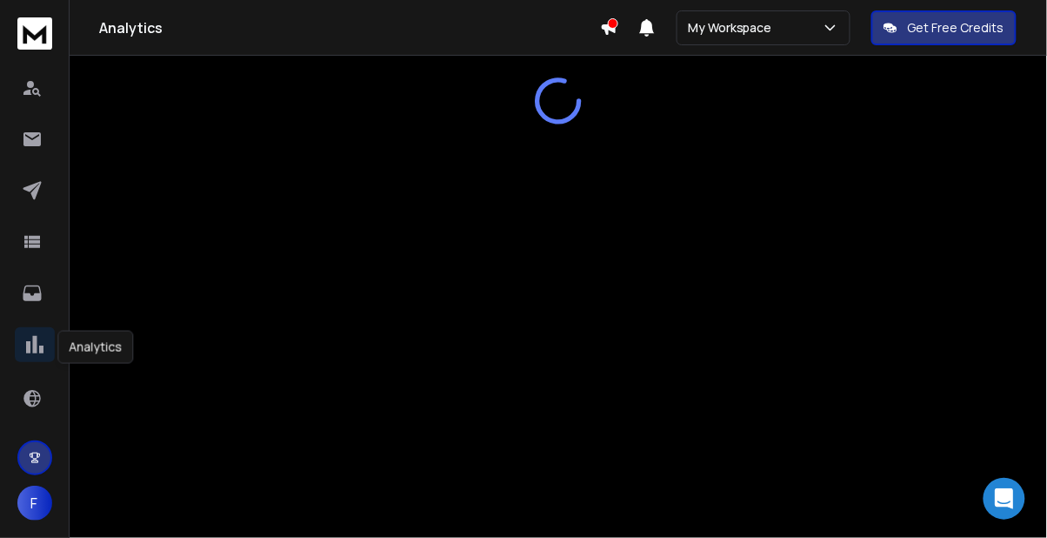
click at [36, 356] on icon at bounding box center [35, 344] width 26 height 26
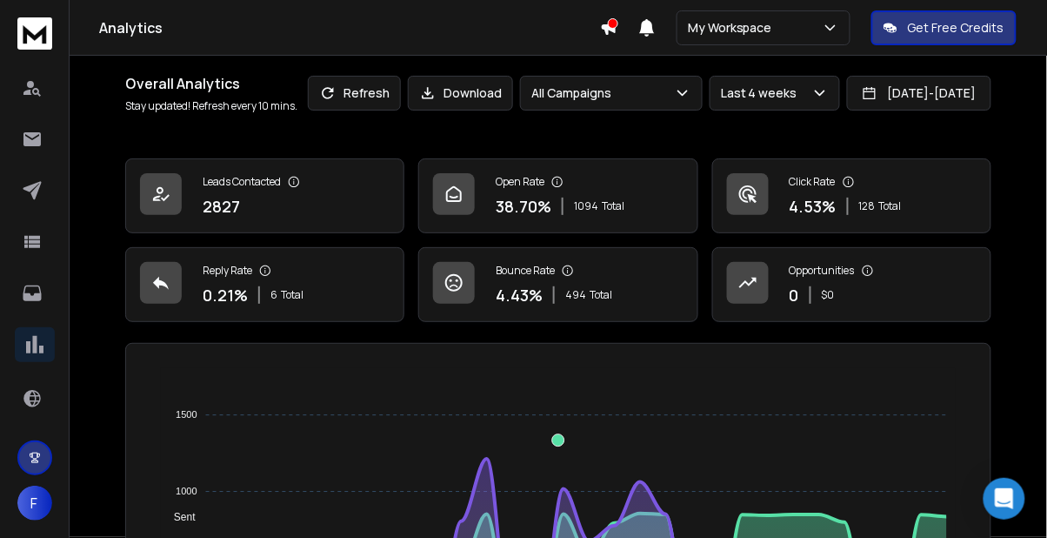
click at [579, 99] on div "All Campaigns" at bounding box center [612, 92] width 160 height 17
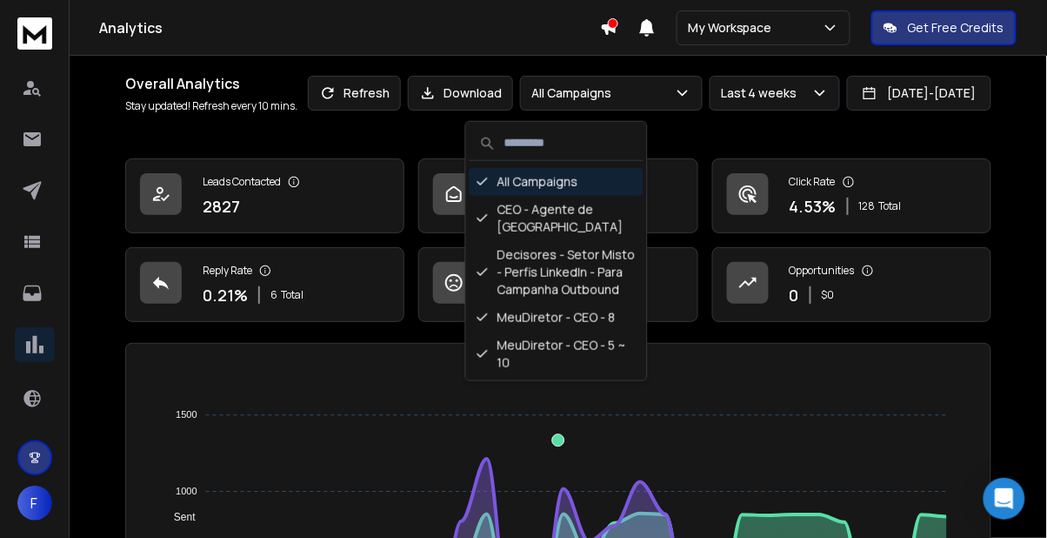
click at [570, 185] on div "All Campaigns" at bounding box center [557, 182] width 174 height 28
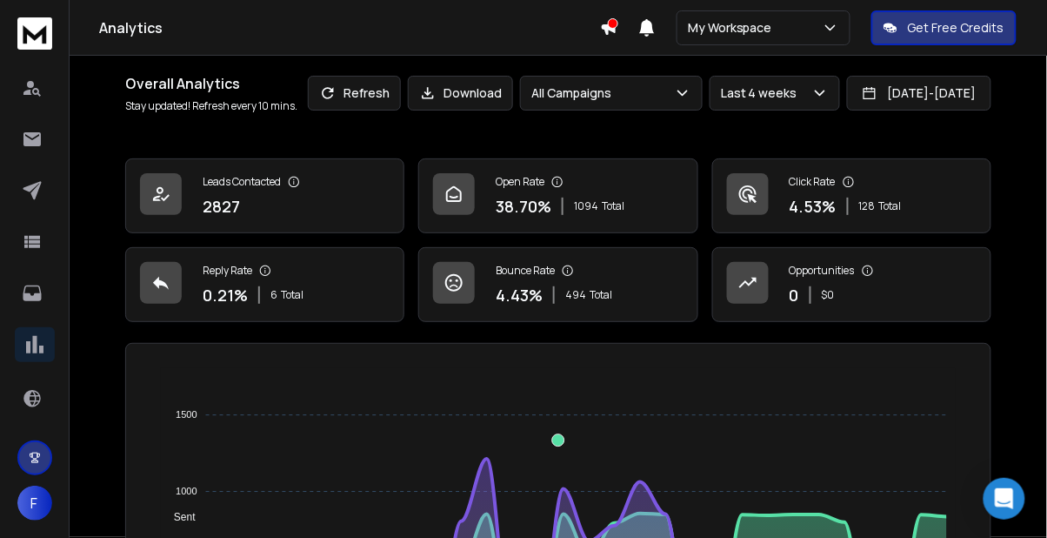
click at [601, 102] on div "All Campaigns" at bounding box center [612, 92] width 160 height 17
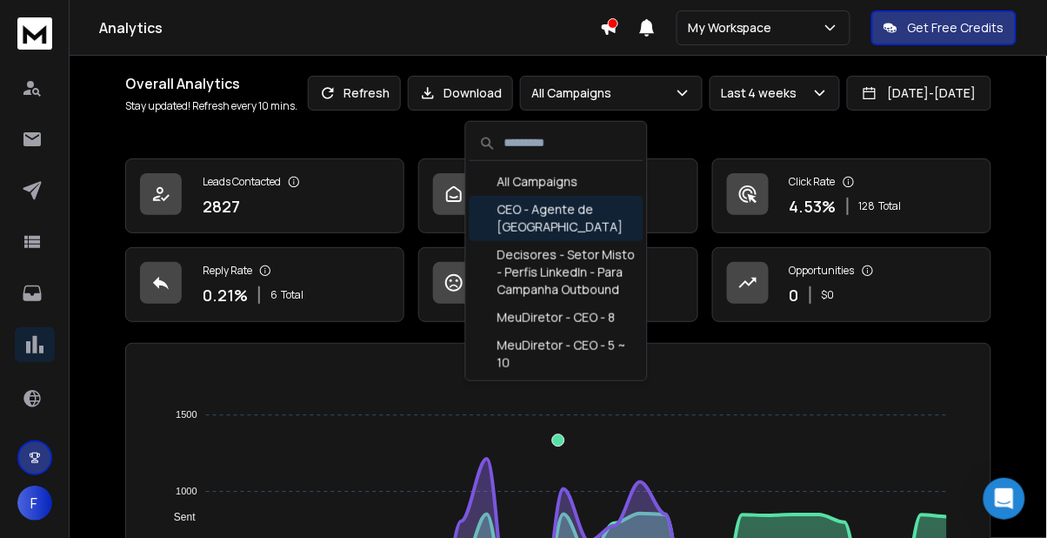
click at [604, 208] on div "CEO - Agente de [GEOGRAPHIC_DATA]" at bounding box center [557, 218] width 174 height 45
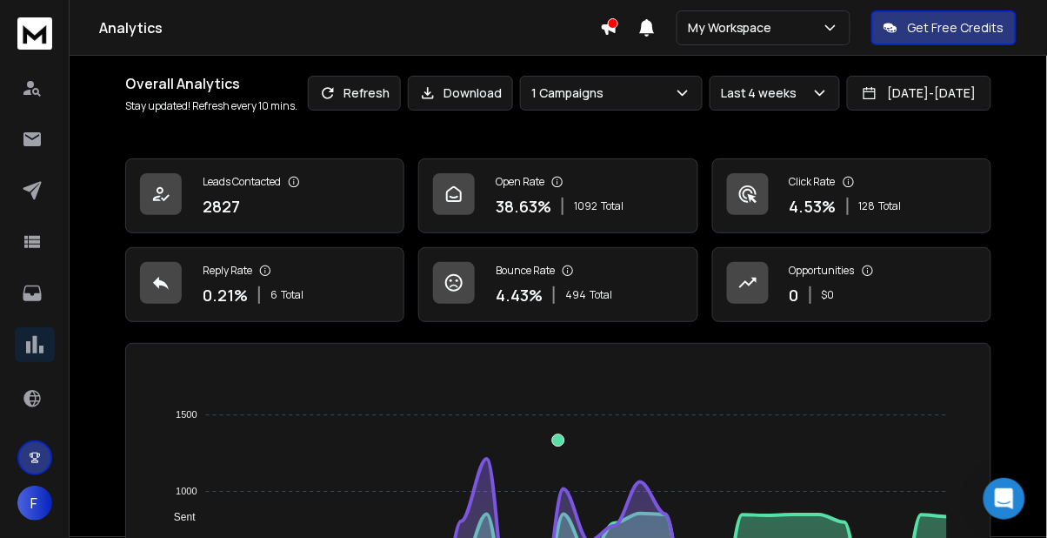
click at [308, 84] on button "Refresh" at bounding box center [354, 93] width 93 height 35
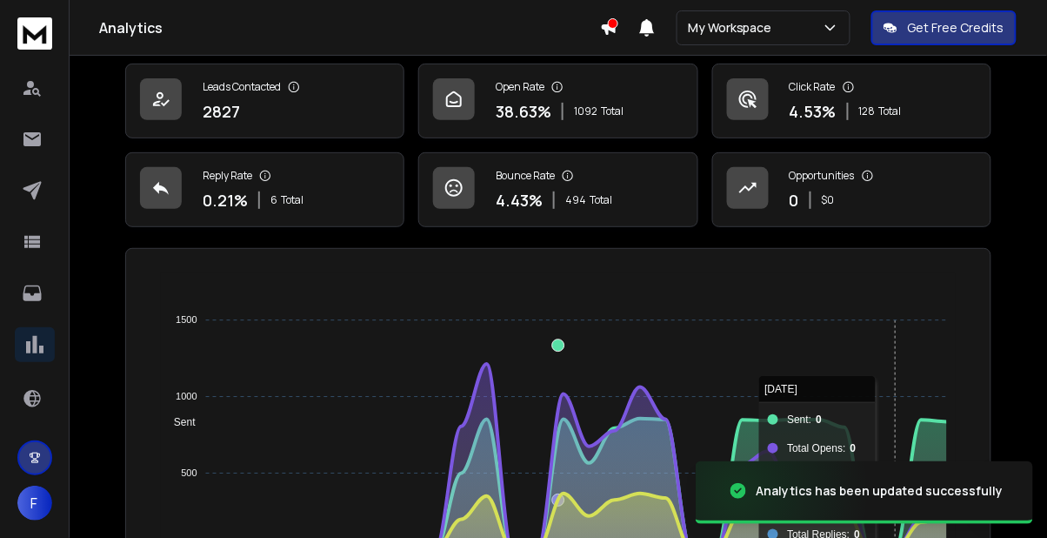
scroll to position [375, 0]
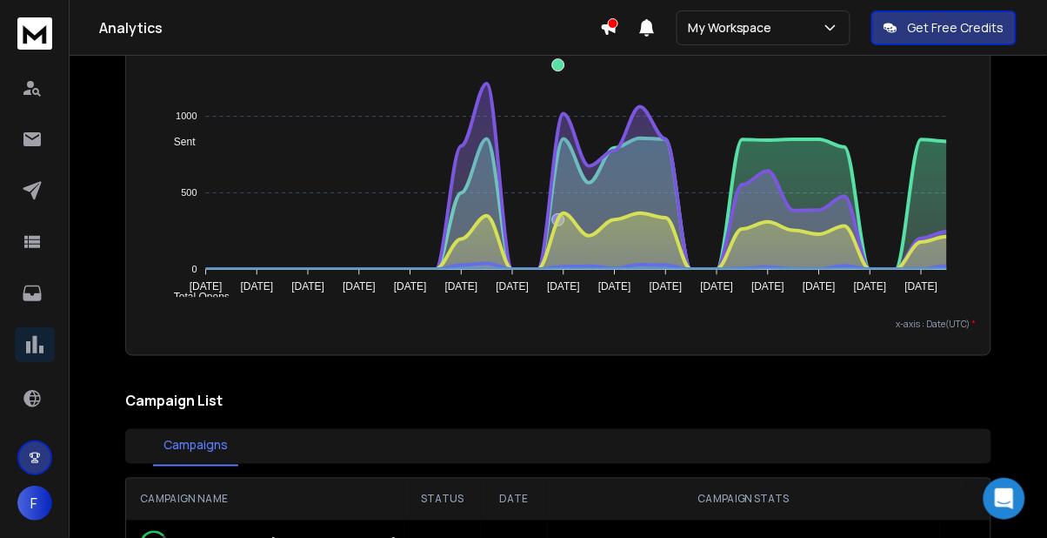
click at [237, 537] on td "38 % CEO - Agente de [GEOGRAPHIC_DATA]" at bounding box center [265, 544] width 278 height 49
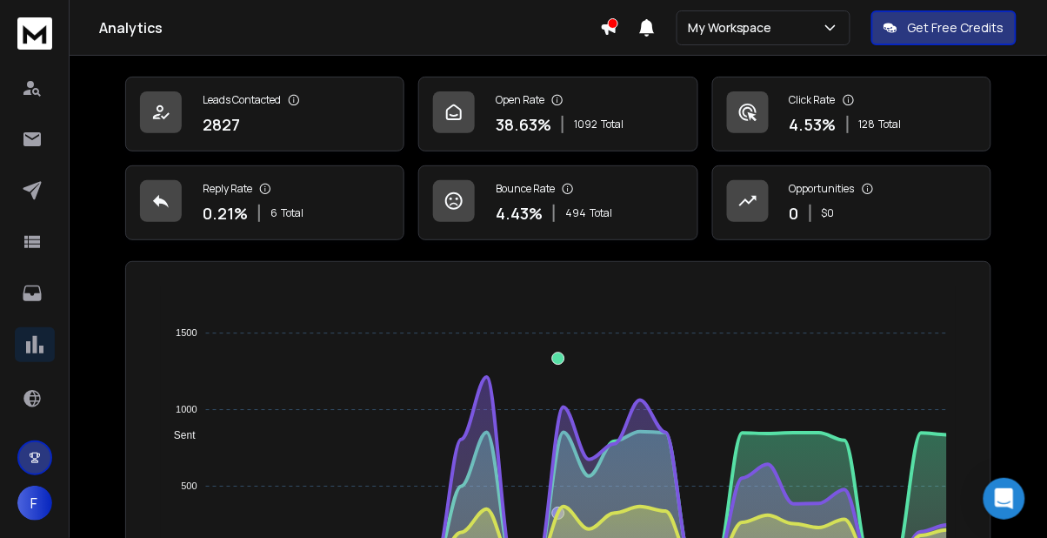
scroll to position [82, 0]
click at [923, 140] on link "Click Rate 4.53 % 128 Total" at bounding box center [851, 114] width 279 height 75
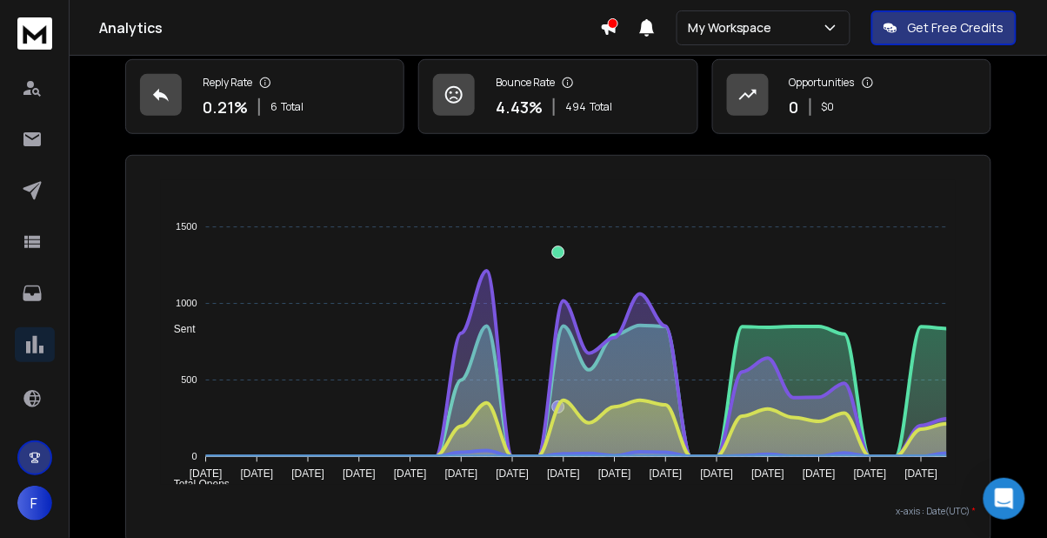
scroll to position [0, 0]
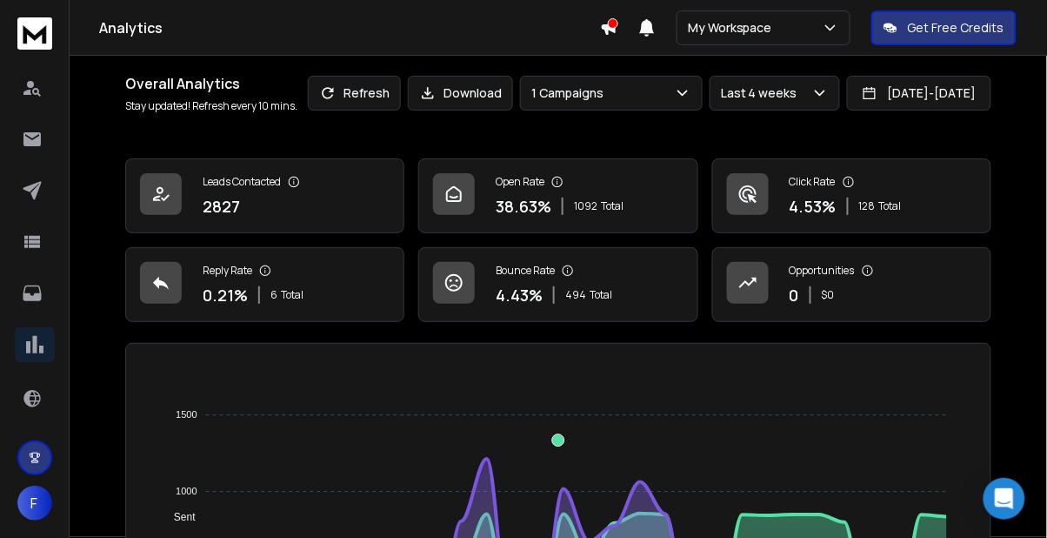
click at [799, 191] on div "Click Rate" at bounding box center [846, 181] width 112 height 17
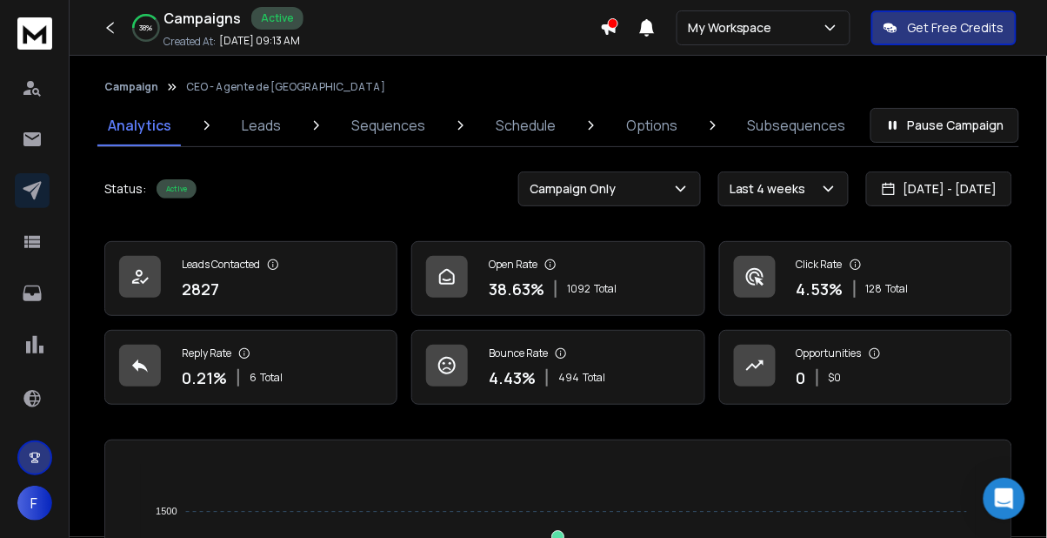
click at [672, 181] on icon at bounding box center [680, 188] width 17 height 17
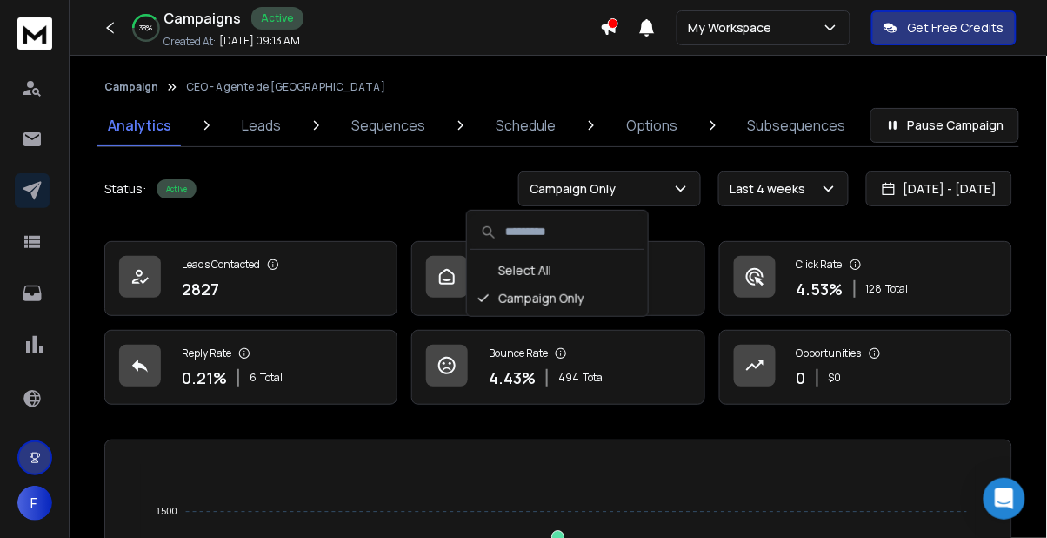
click at [610, 178] on button "Campaign Only" at bounding box center [609, 188] width 183 height 35
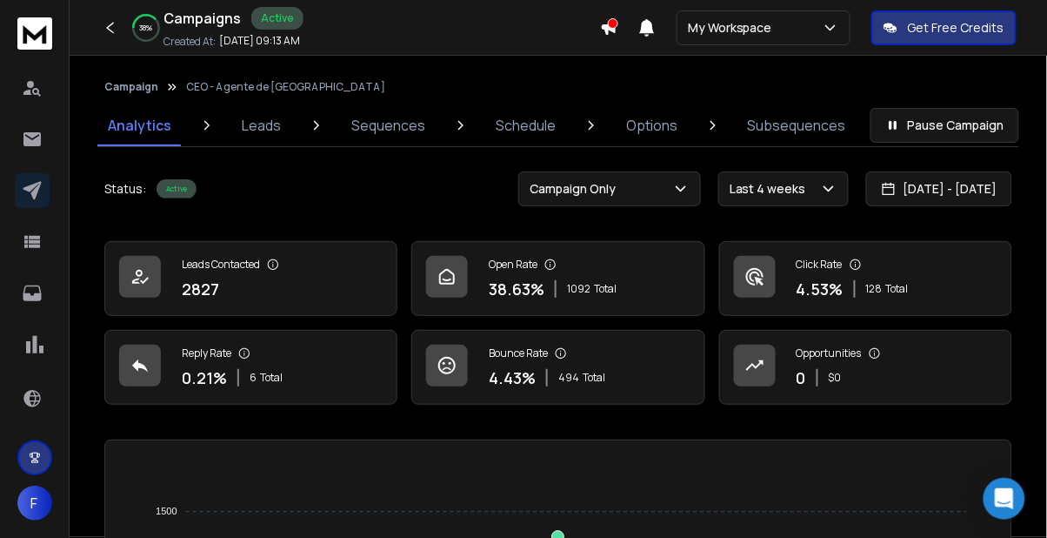
click at [800, 125] on p "Subsequences" at bounding box center [797, 125] width 98 height 21
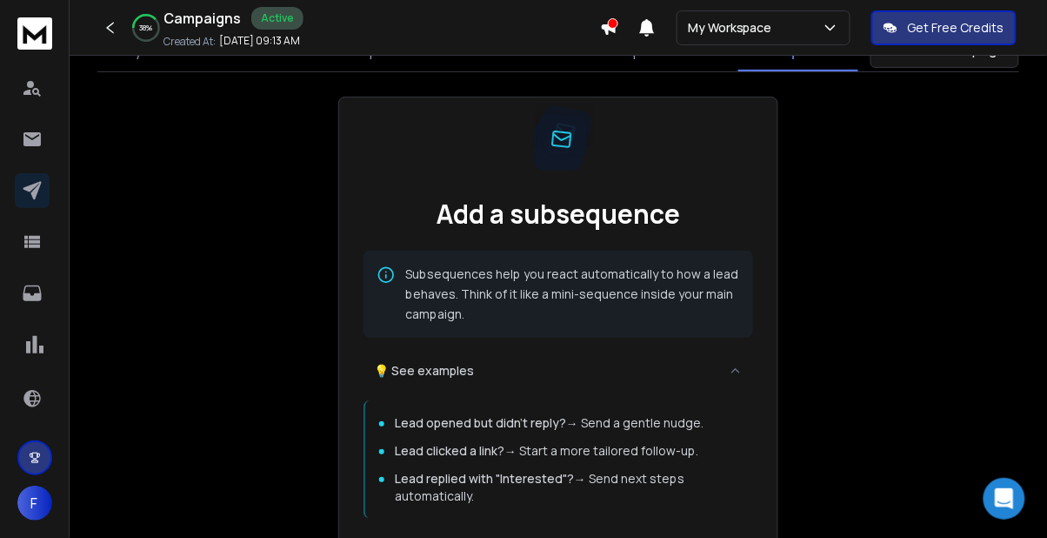
scroll to position [84, 0]
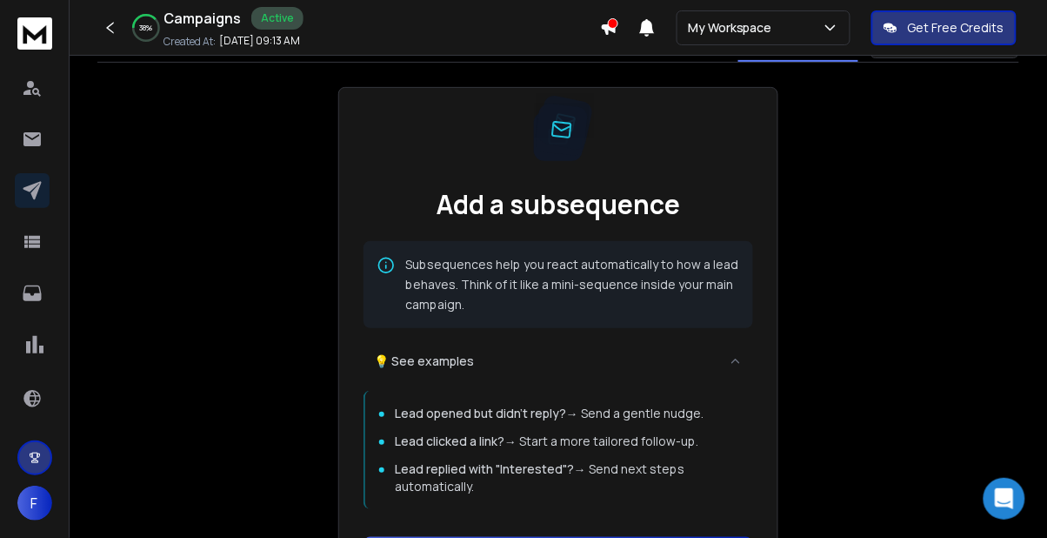
click at [730, 355] on icon at bounding box center [736, 361] width 14 height 14
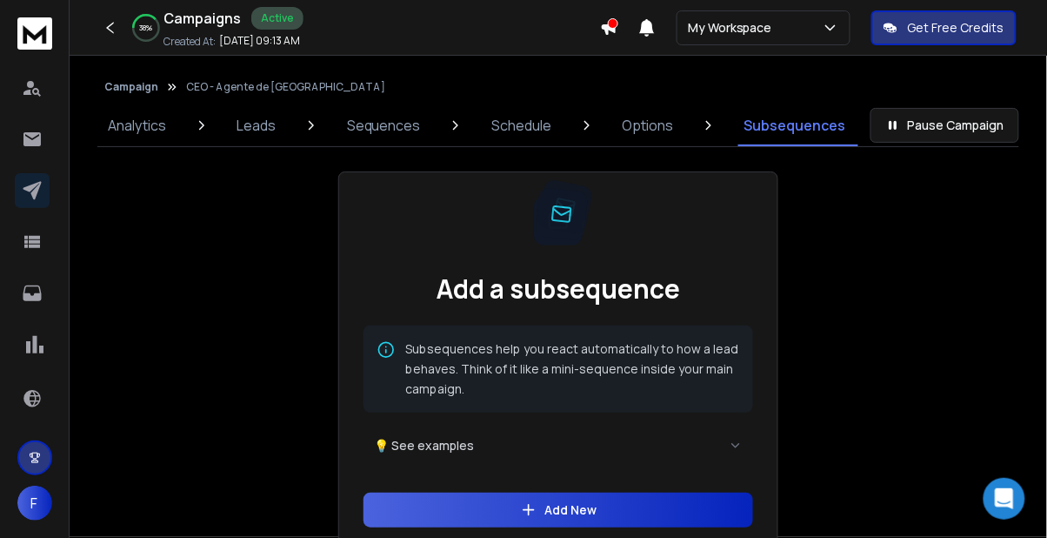
click at [726, 458] on button "💡 See examples" at bounding box center [559, 445] width 390 height 38
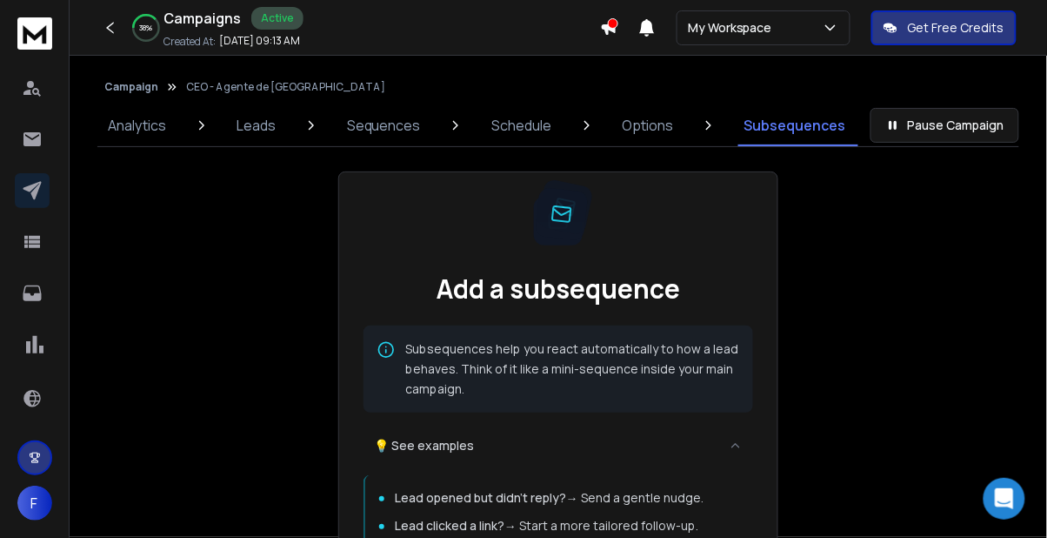
scroll to position [84, 0]
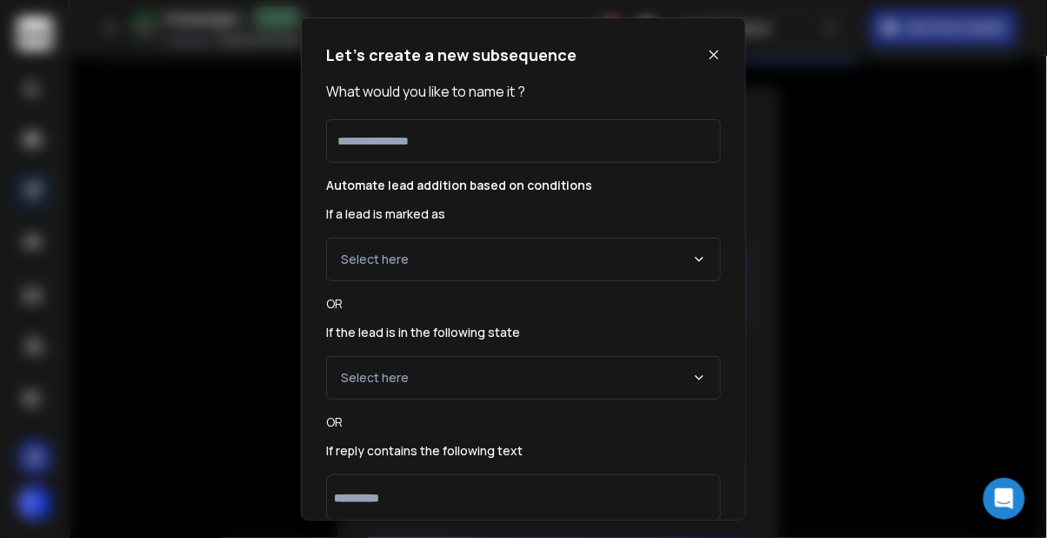
click at [677, 139] on input at bounding box center [523, 140] width 395 height 43
click at [618, 260] on button "Select here" at bounding box center [523, 258] width 395 height 43
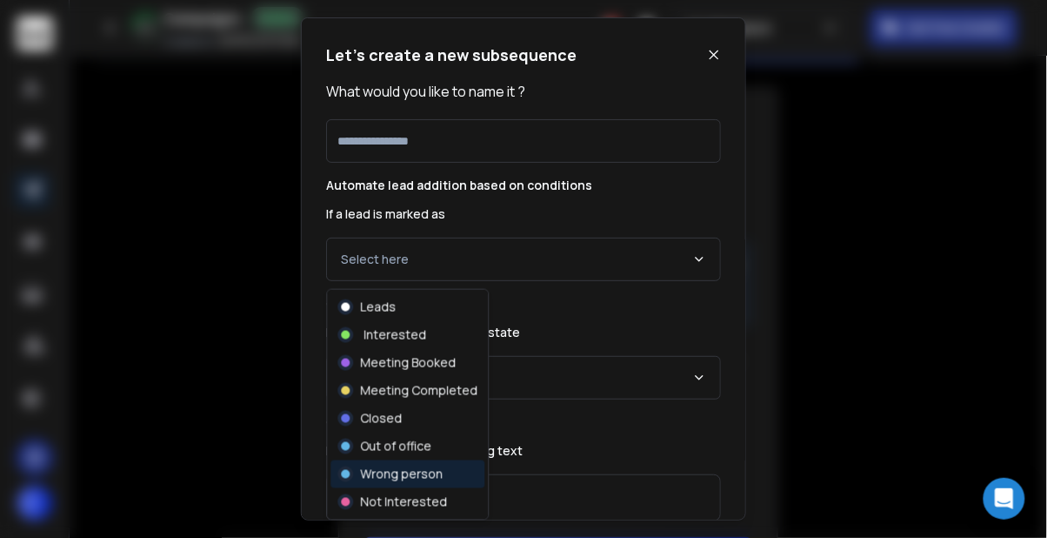
click at [607, 312] on h2 "OR" at bounding box center [523, 303] width 395 height 17
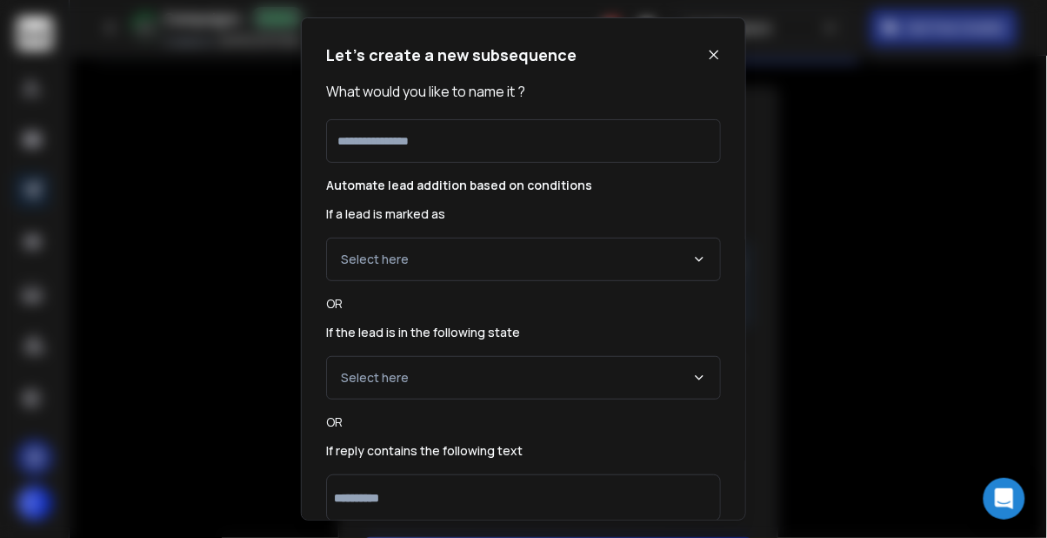
click at [629, 387] on button "Select here" at bounding box center [523, 377] width 395 height 43
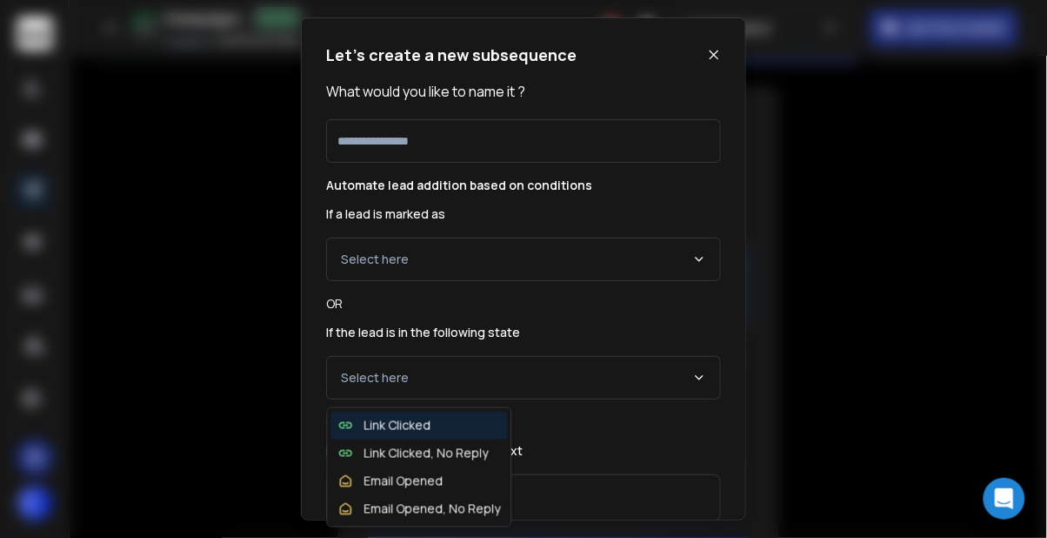
click at [468, 451] on div "Link Clicked, No Reply" at bounding box center [413, 453] width 150 height 17
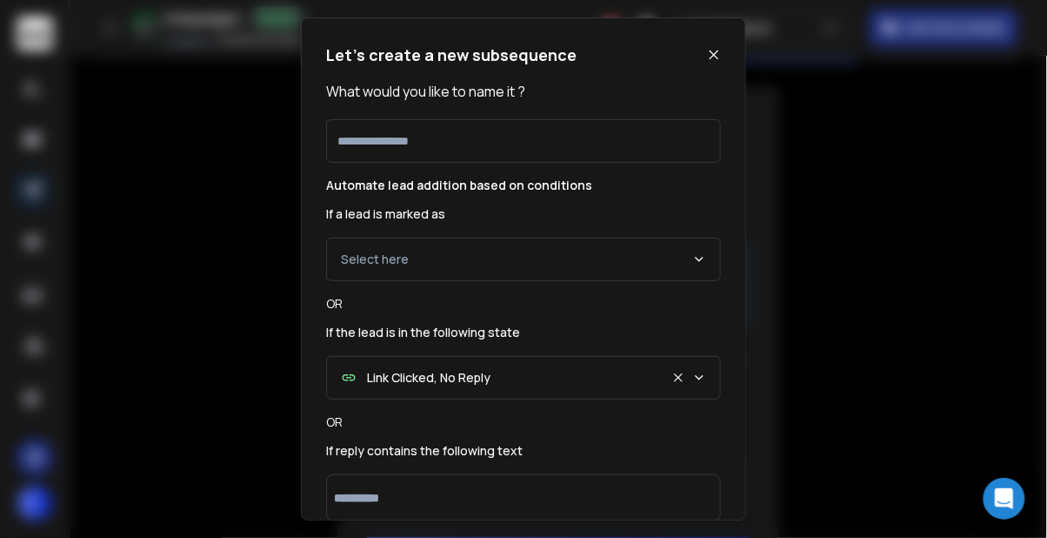
click at [588, 505] on input at bounding box center [523, 497] width 379 height 31
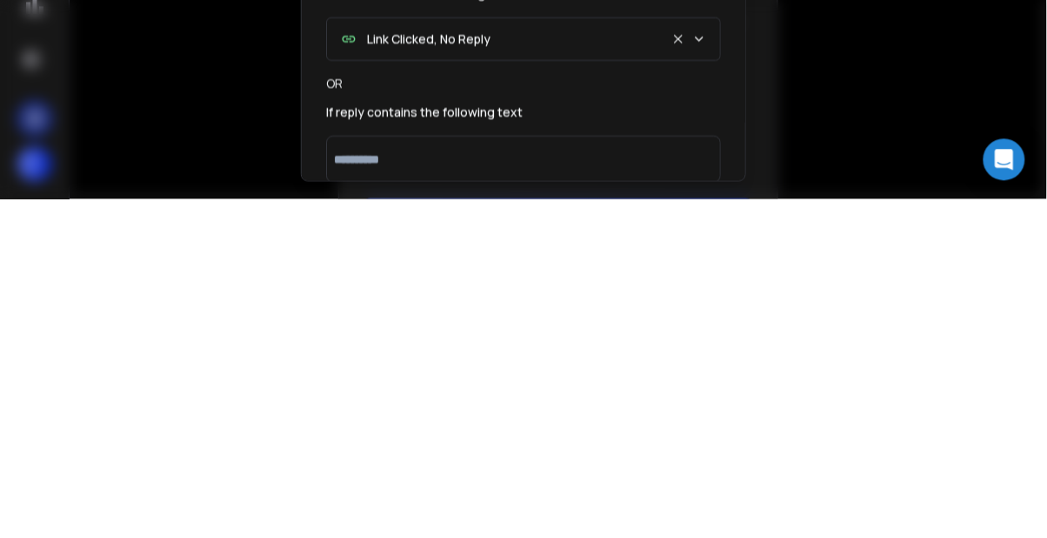
click at [859, 501] on div "Let’s create a new subsequence What would you like to name it ? Automate lead a…" at bounding box center [523, 269] width 1047 height 538
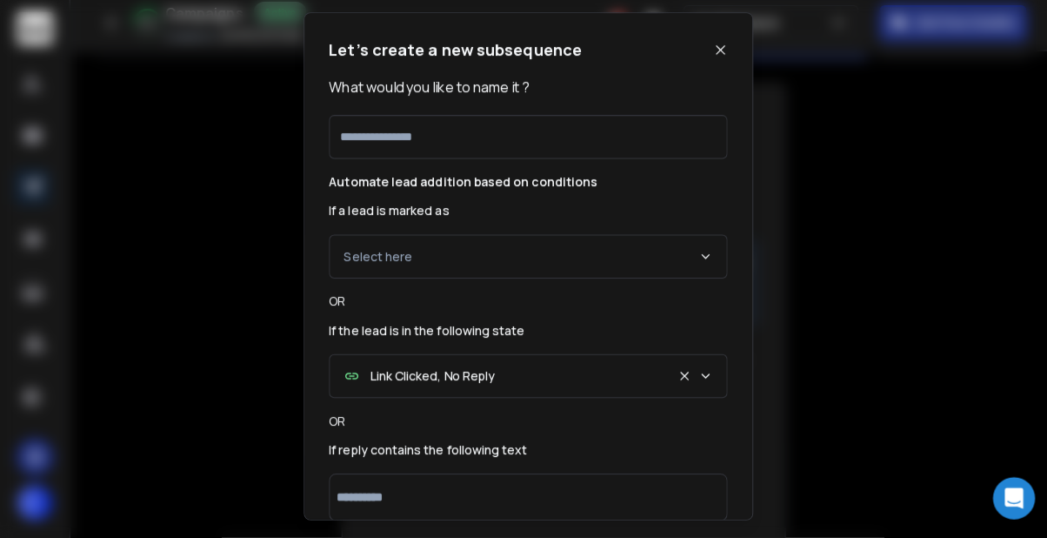
scroll to position [83, 0]
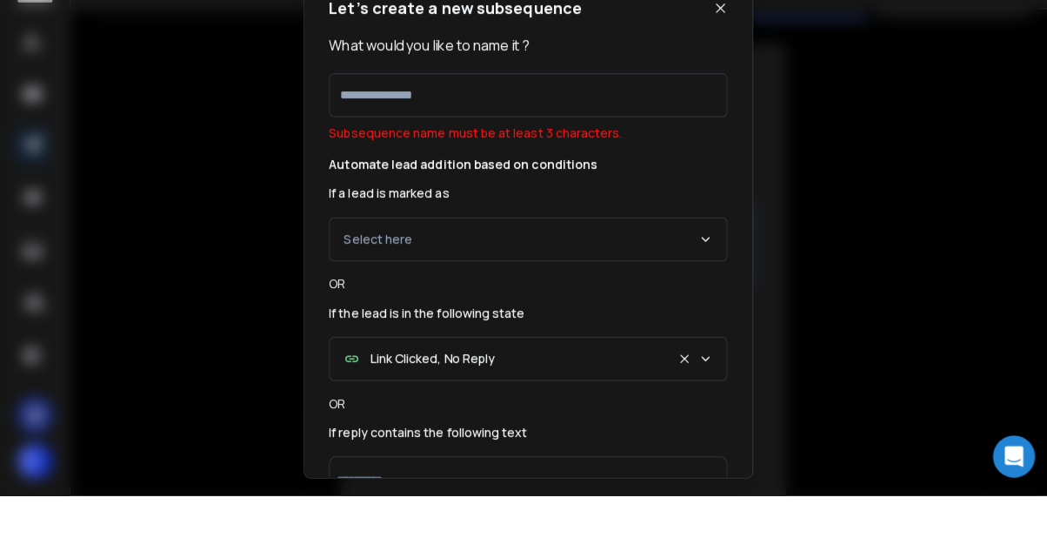
scroll to position [81, 0]
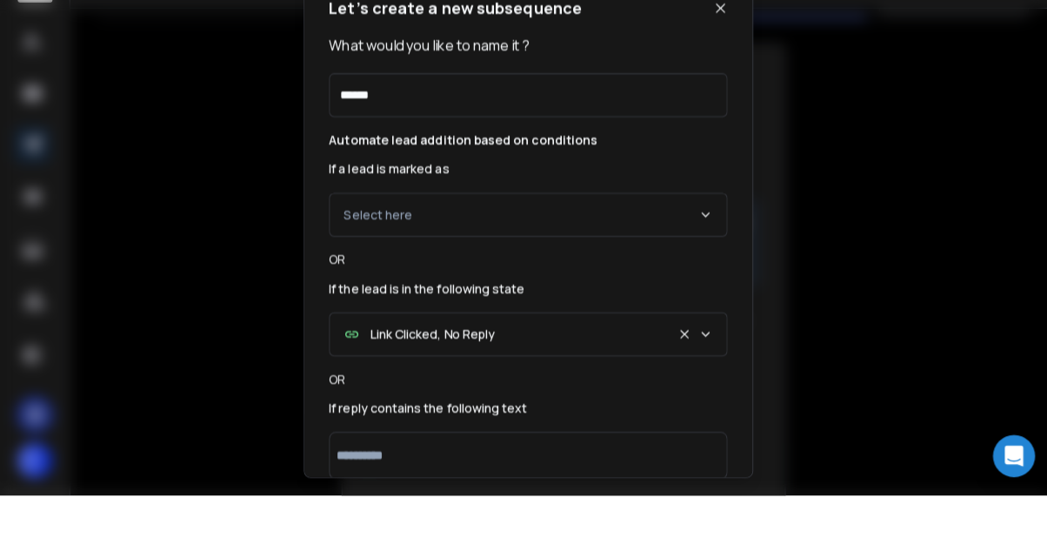
type input "******"
click at [826, 170] on div "Let’s create a new subsequence What would you like to name it ? ****** Automate…" at bounding box center [523, 269] width 1047 height 538
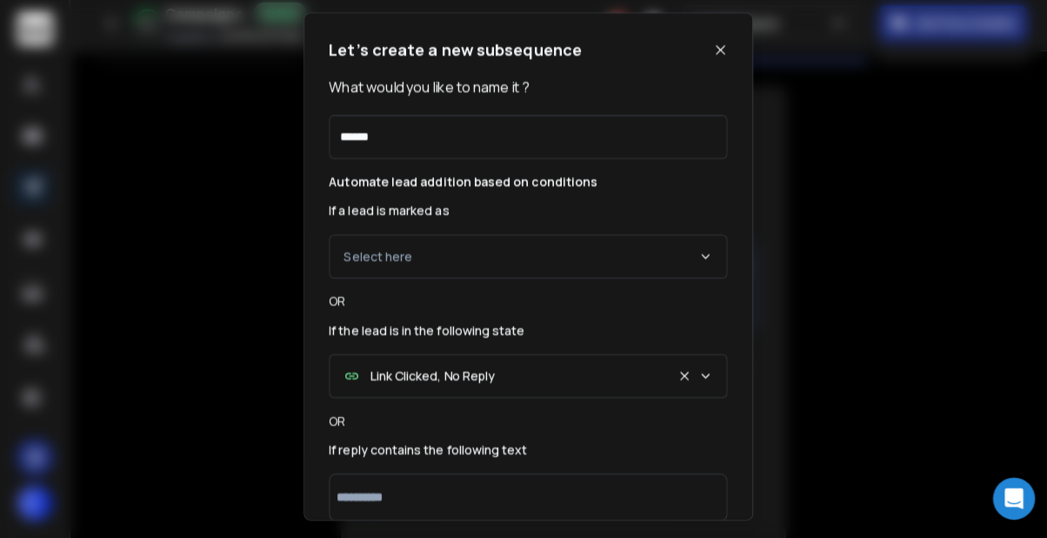
scroll to position [80, 0]
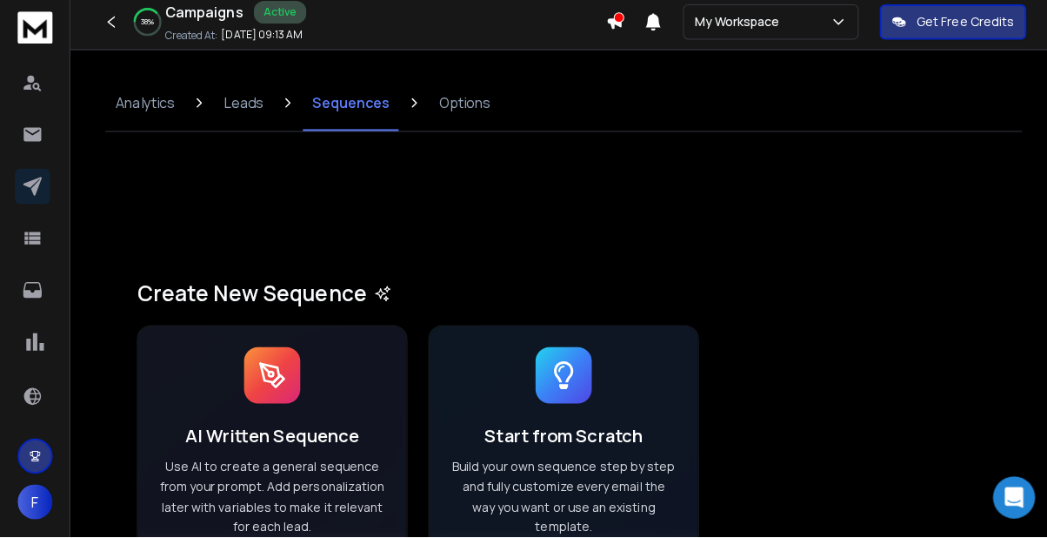
click at [617, 434] on h3 "Start from Scratch" at bounding box center [558, 437] width 224 height 22
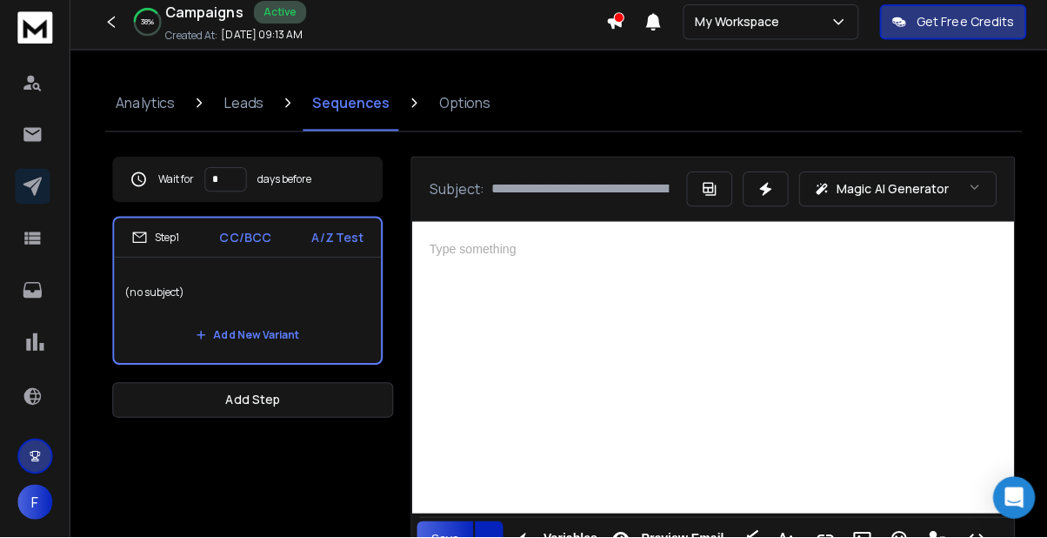
click at [161, 111] on p "Analytics" at bounding box center [144, 107] width 58 height 21
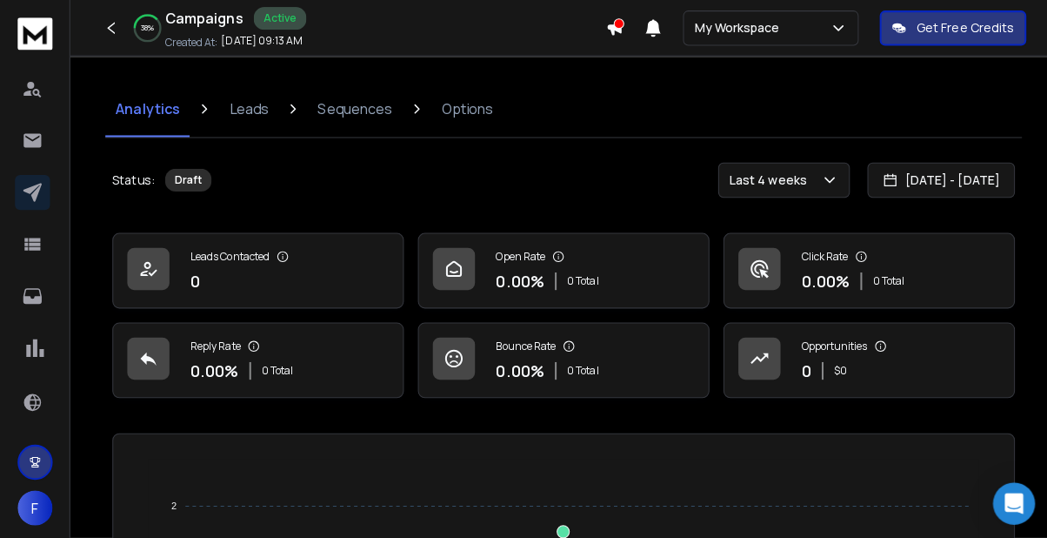
click at [38, 191] on icon at bounding box center [32, 190] width 21 height 21
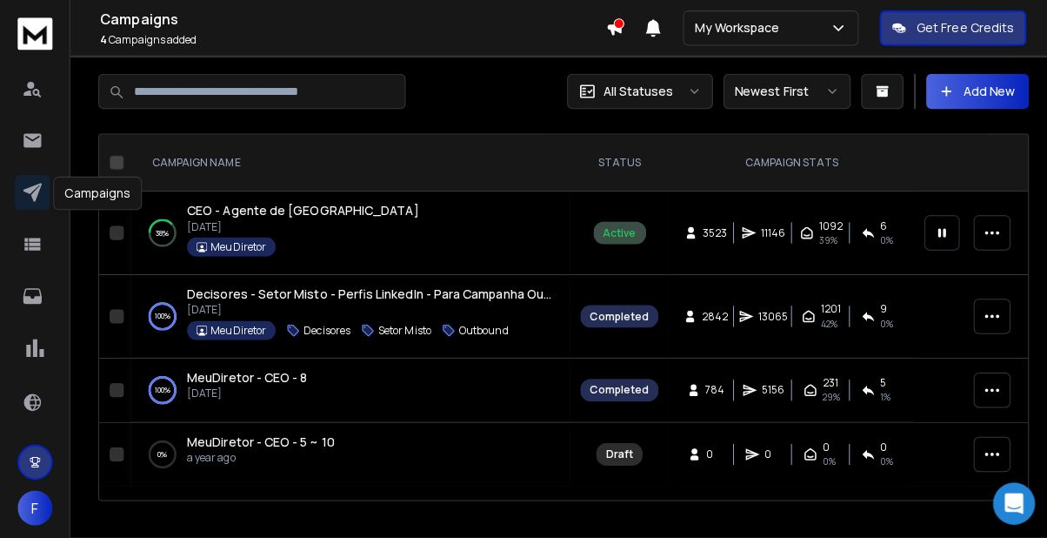
click at [260, 202] on span "CEO - Agente de [GEOGRAPHIC_DATA]" at bounding box center [300, 208] width 230 height 17
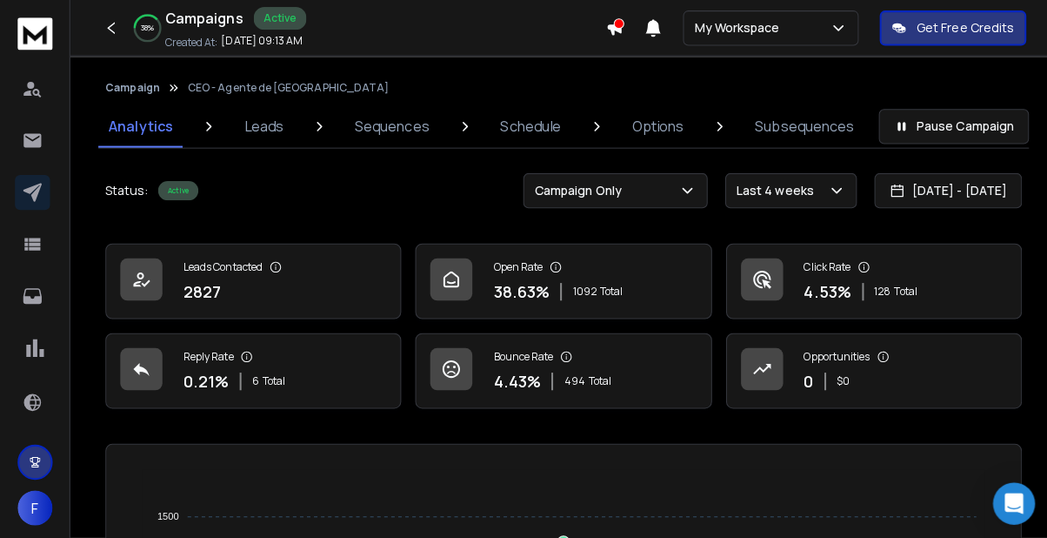
click at [613, 190] on div "Campaign Only" at bounding box center [610, 188] width 160 height 17
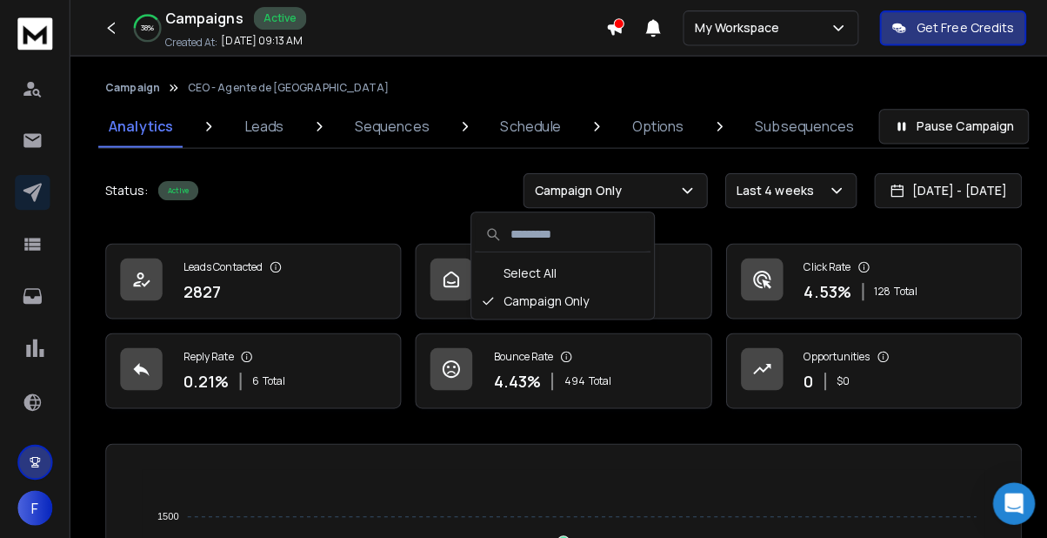
click at [617, 180] on div "Campaign Only" at bounding box center [610, 188] width 160 height 17
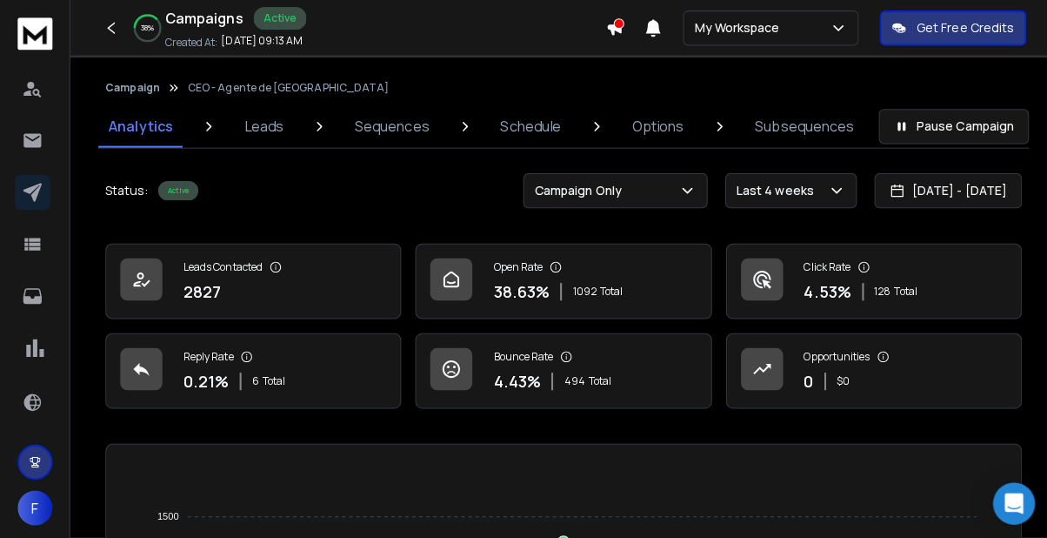
click at [806, 107] on link "Subsequences" at bounding box center [797, 125] width 119 height 42
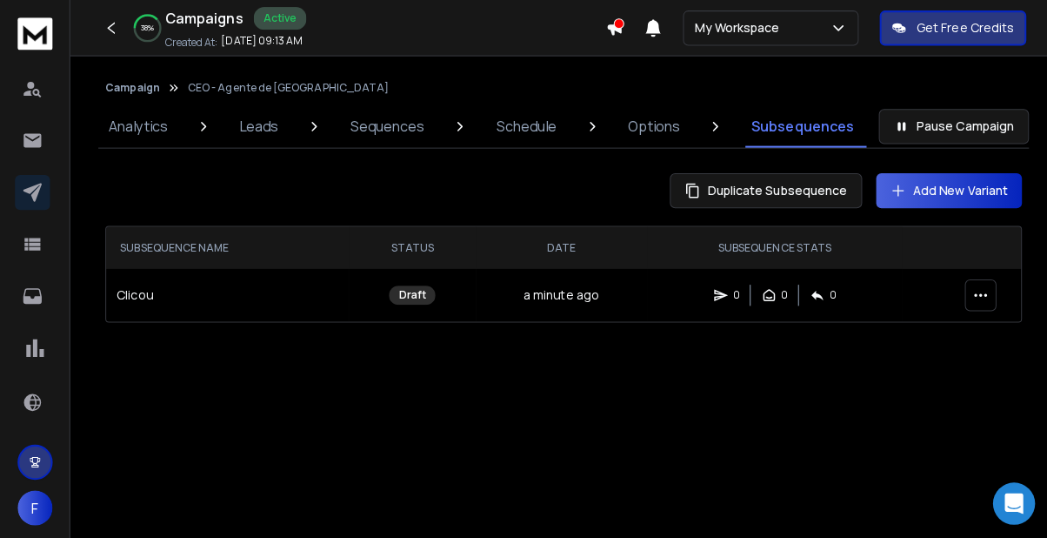
click at [130, 118] on p "Analytics" at bounding box center [137, 125] width 58 height 21
